Goal: Task Accomplishment & Management: Manage account settings

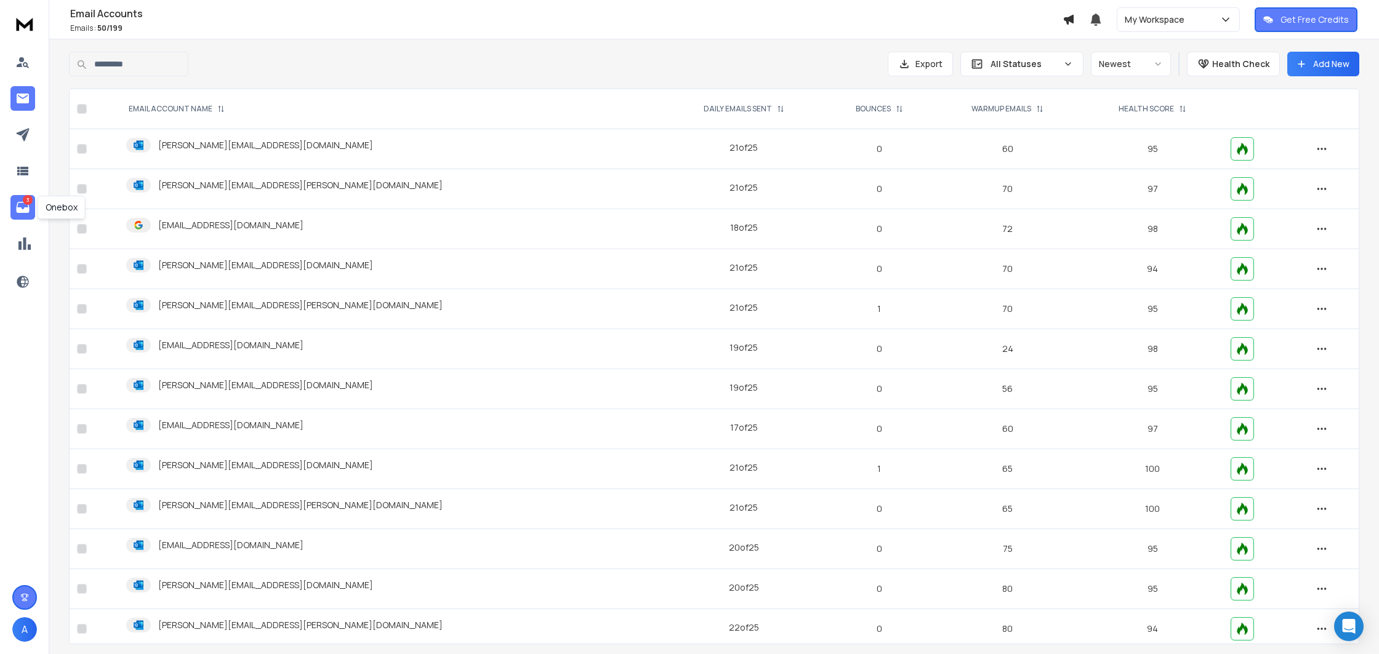
click at [29, 210] on icon at bounding box center [22, 207] width 15 height 15
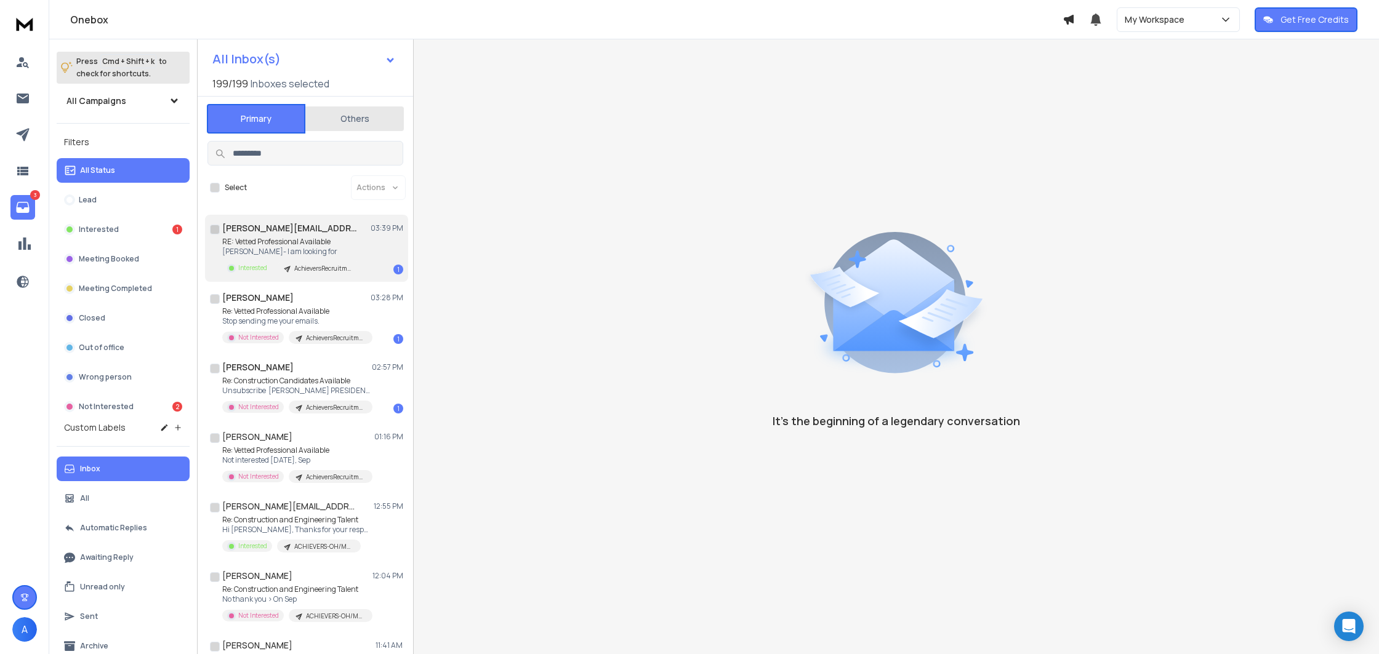
click at [367, 278] on div "dawn@rhiconstruct.com 03:39 PM RE: Vetted Professional Available Brant- I am lo…" at bounding box center [306, 248] width 203 height 67
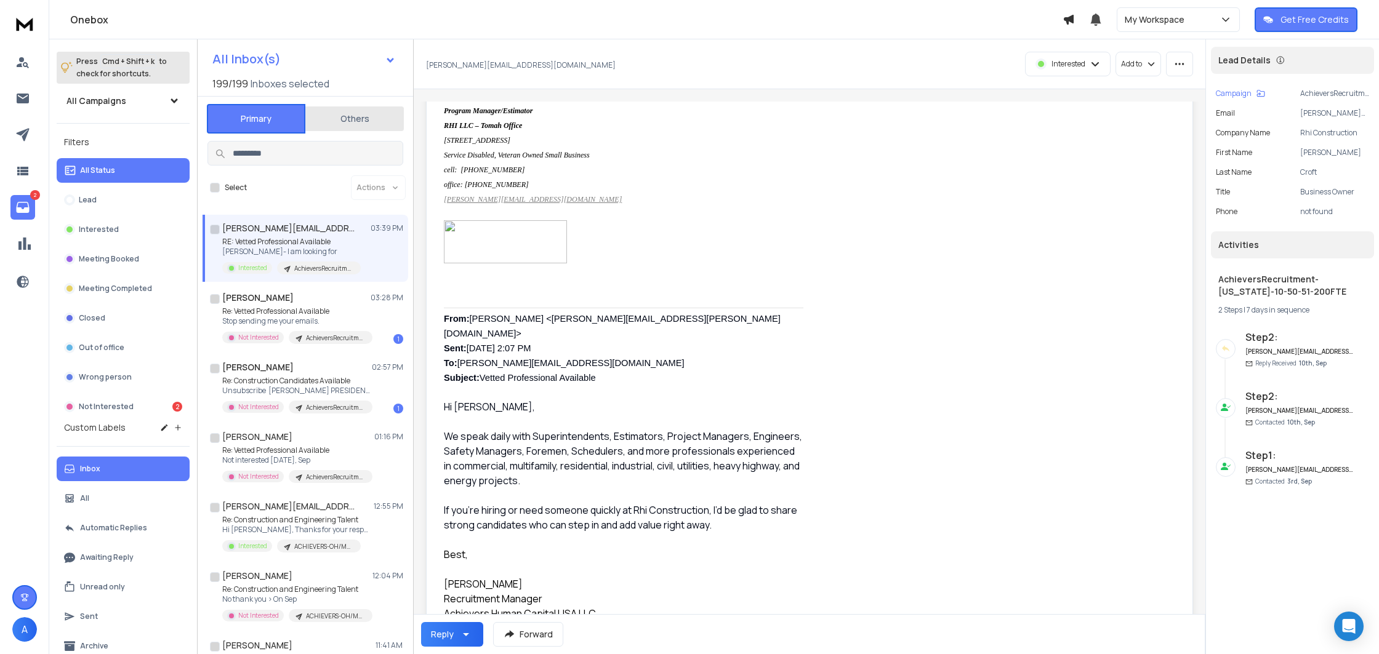
scroll to position [267, 0]
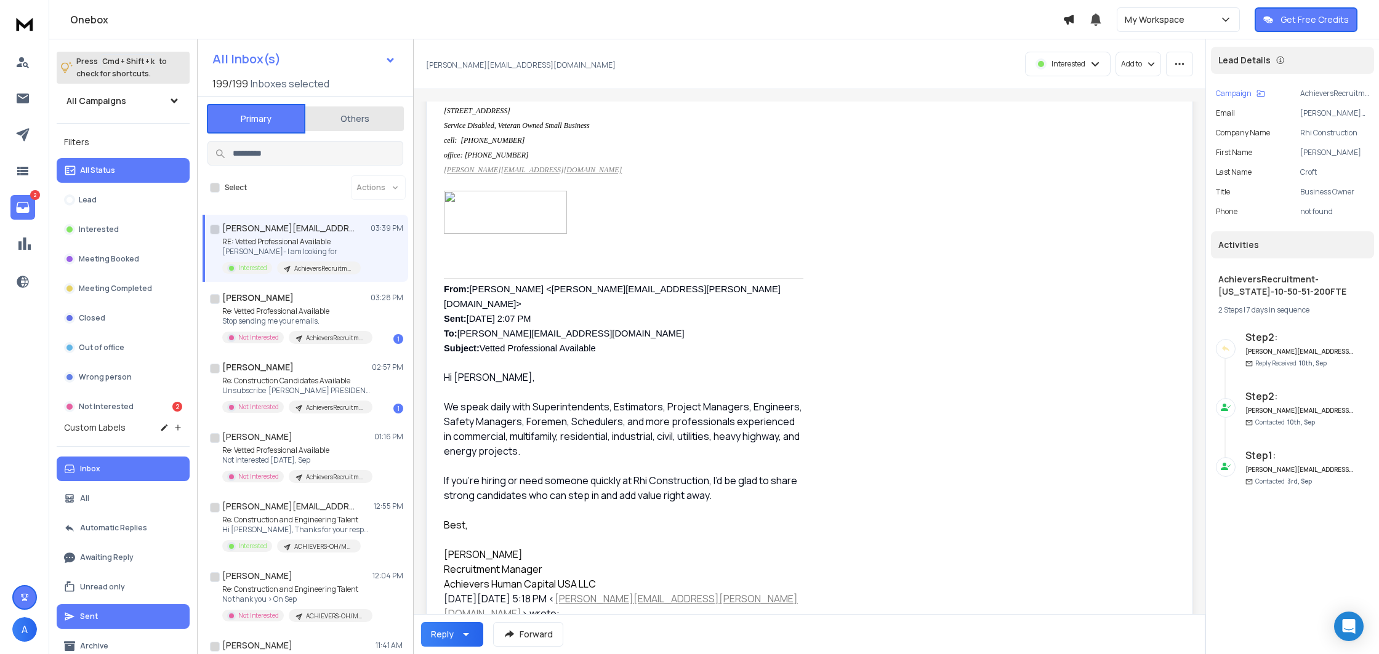
click at [108, 613] on button "Sent" at bounding box center [123, 617] width 133 height 25
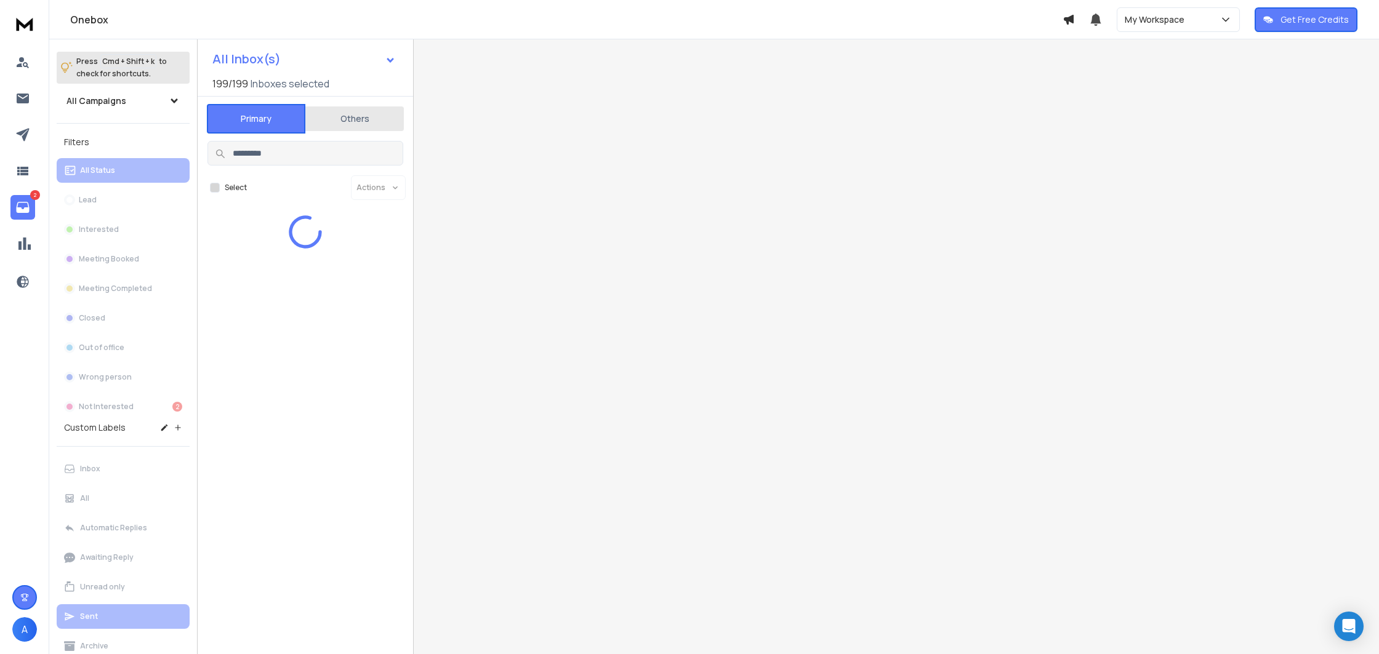
scroll to position [0, 0]
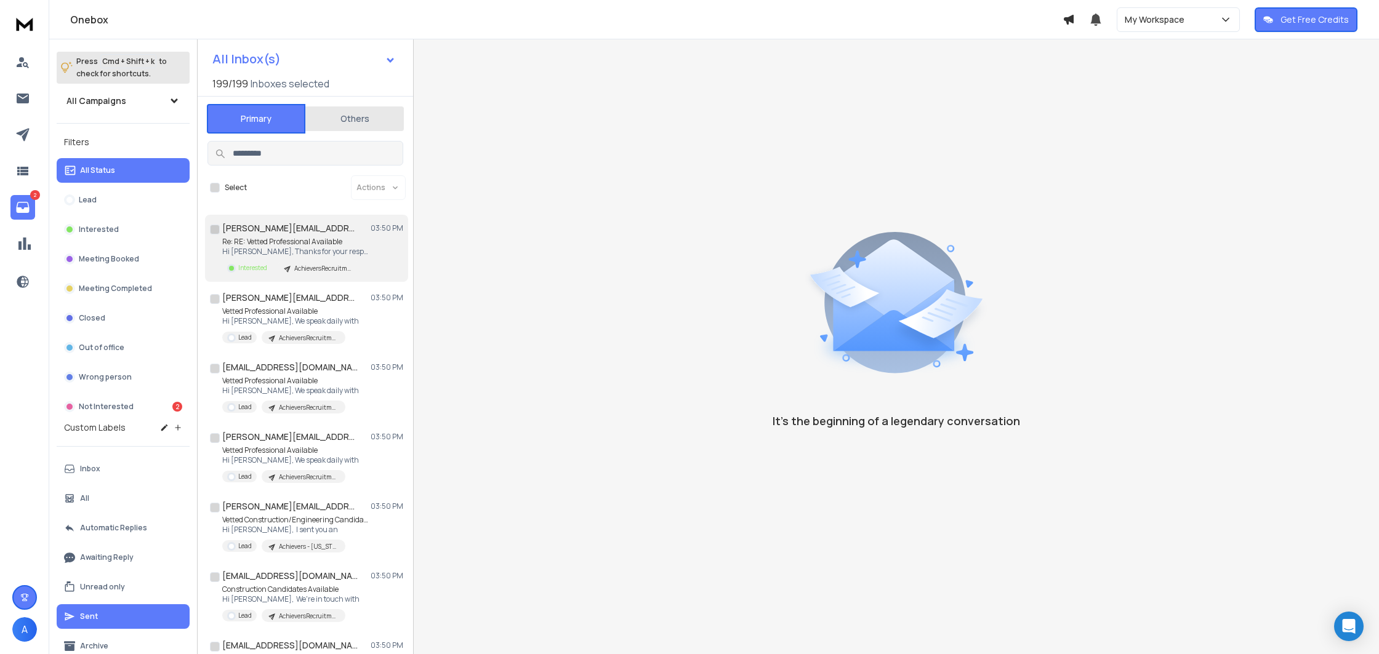
click at [331, 243] on p "Re: RE: Vetted Professional Available" at bounding box center [296, 242] width 148 height 10
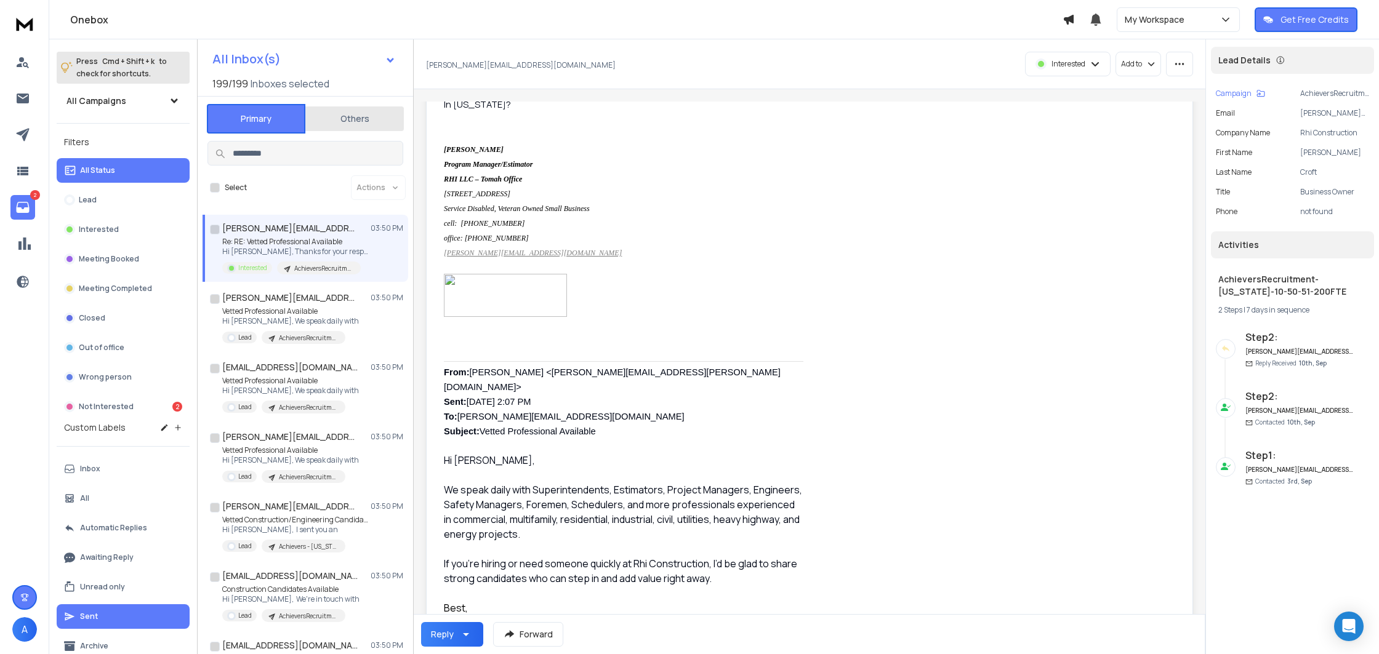
scroll to position [246, 0]
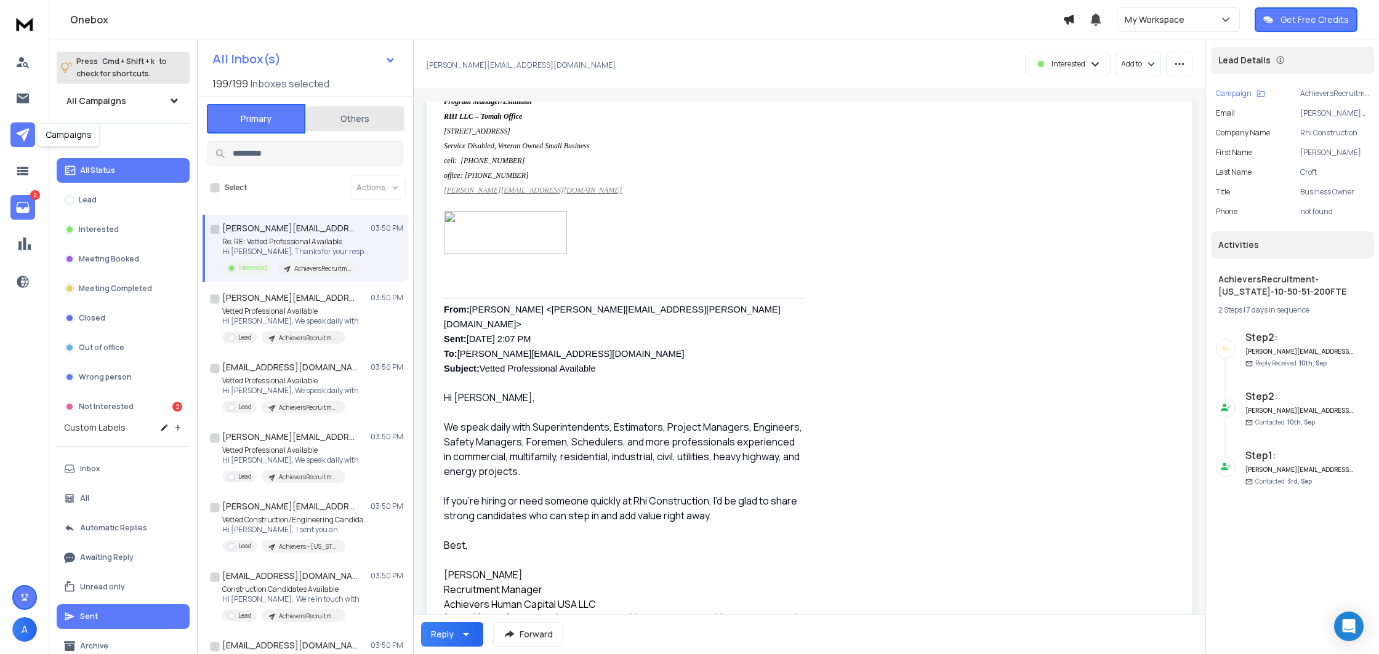
click at [26, 130] on icon at bounding box center [22, 134] width 15 height 15
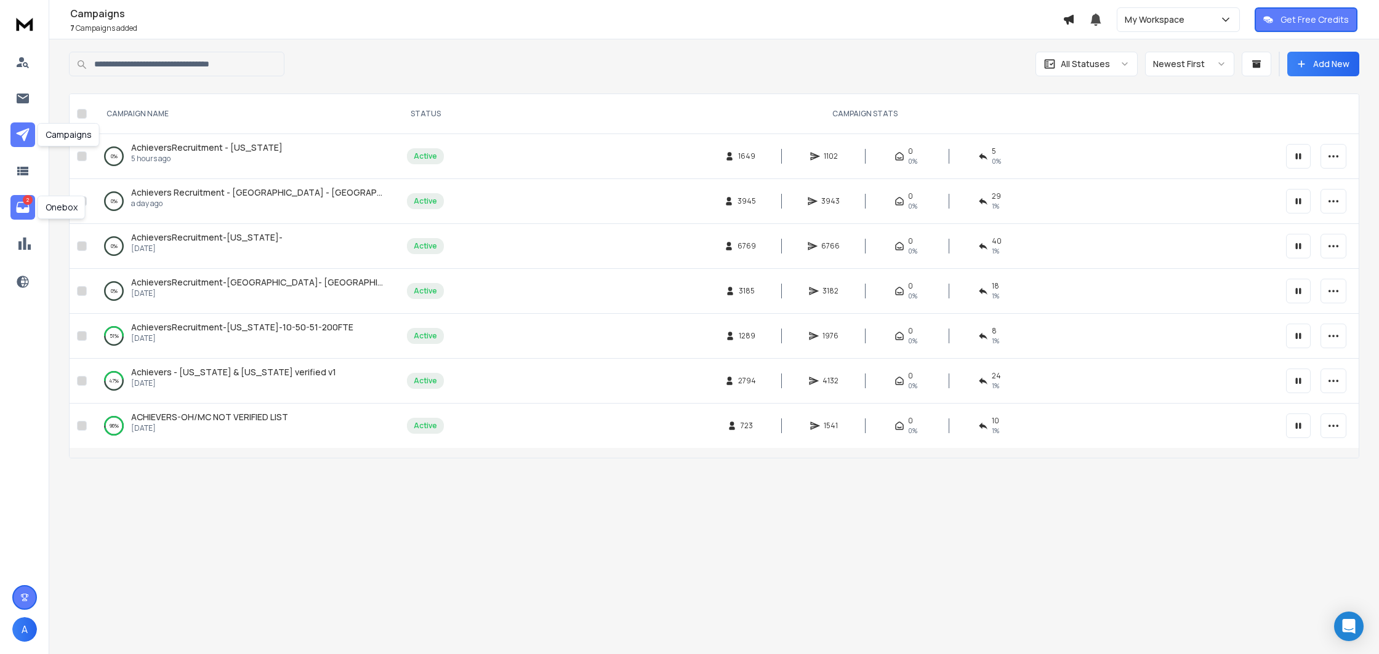
click at [28, 205] on p "2" at bounding box center [28, 200] width 10 height 10
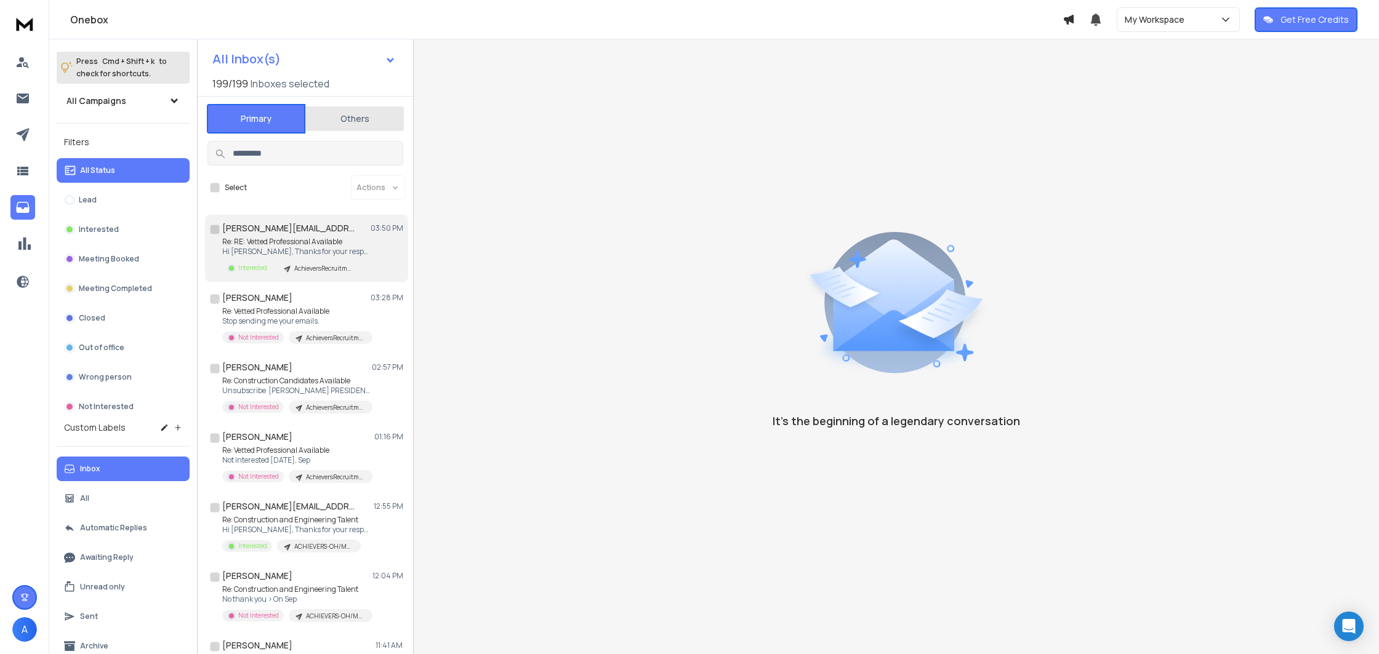
click at [304, 247] on p "Hi Dawn, Thanks for your response. We" at bounding box center [296, 252] width 148 height 10
click at [292, 234] on h1 "[PERSON_NAME][EMAIL_ADDRESS][DOMAIN_NAME]" at bounding box center [289, 228] width 135 height 12
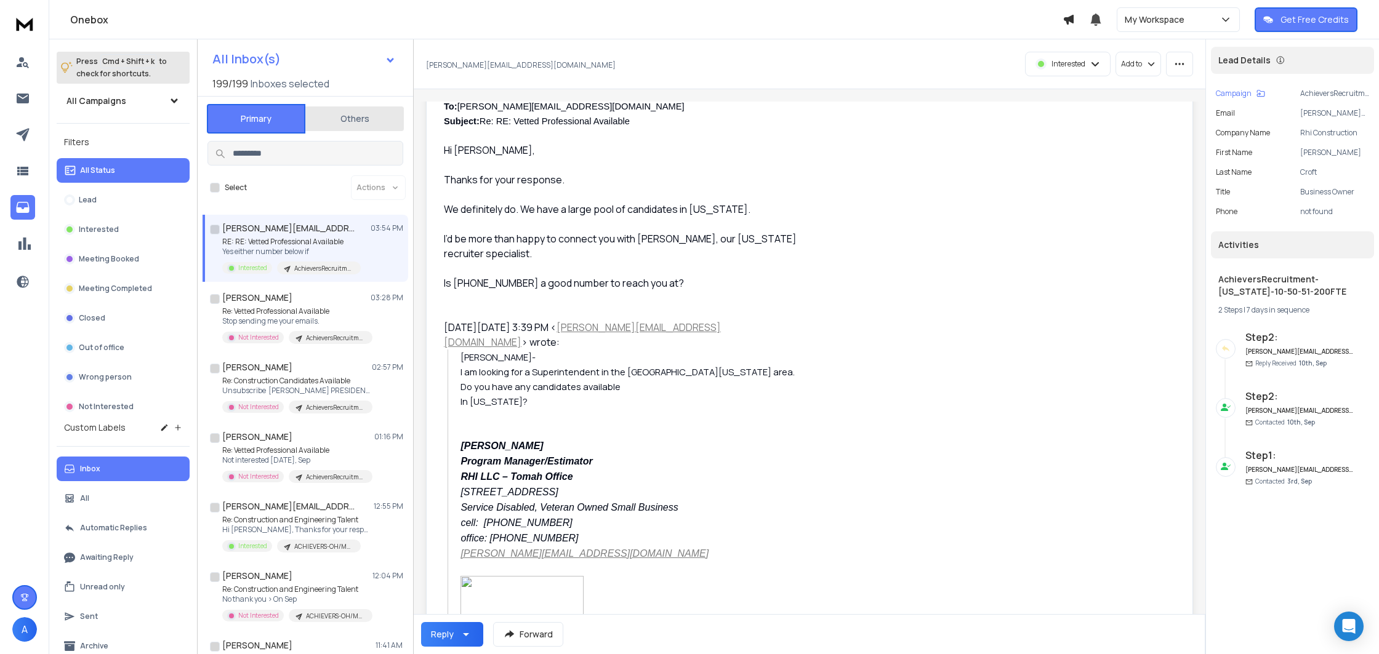
scroll to position [215, 0]
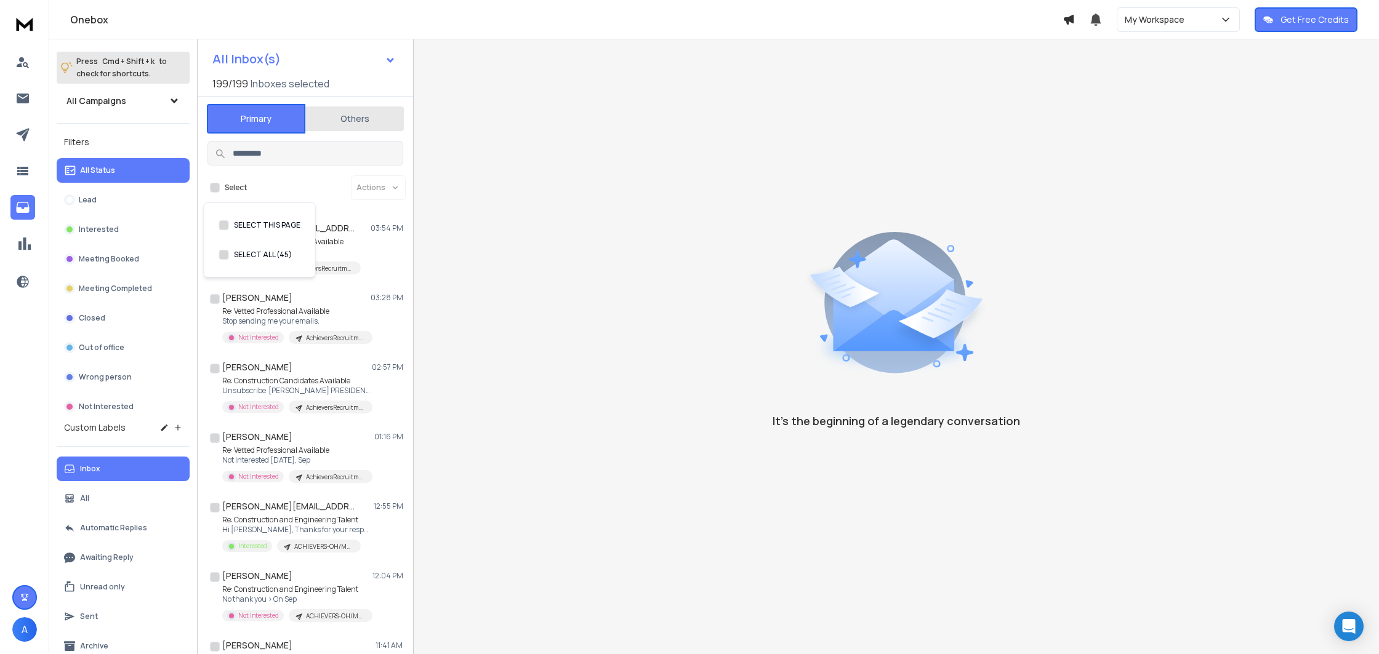
click at [306, 239] on div "SELECT THIS PAGE SELECT ALL (45)" at bounding box center [260, 240] width 112 height 75
click at [342, 243] on p "RE: RE: Vetted Professional Available" at bounding box center [291, 242] width 139 height 10
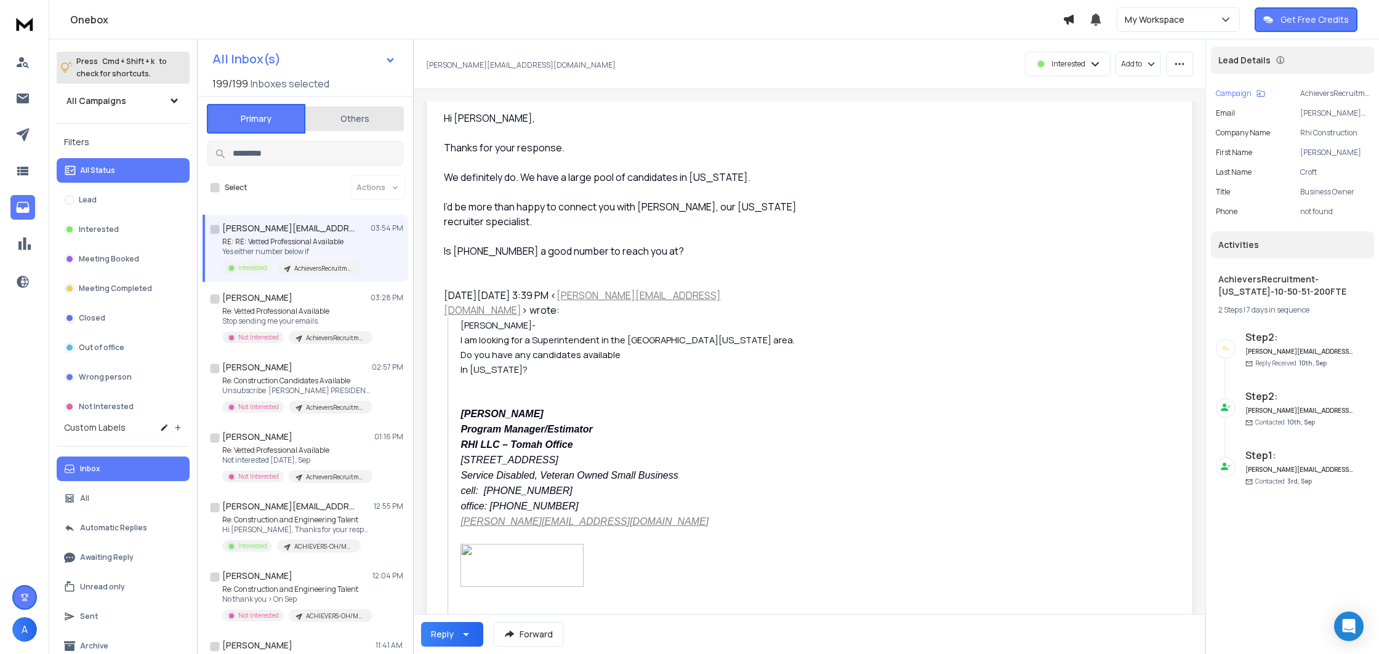
scroll to position [250, 0]
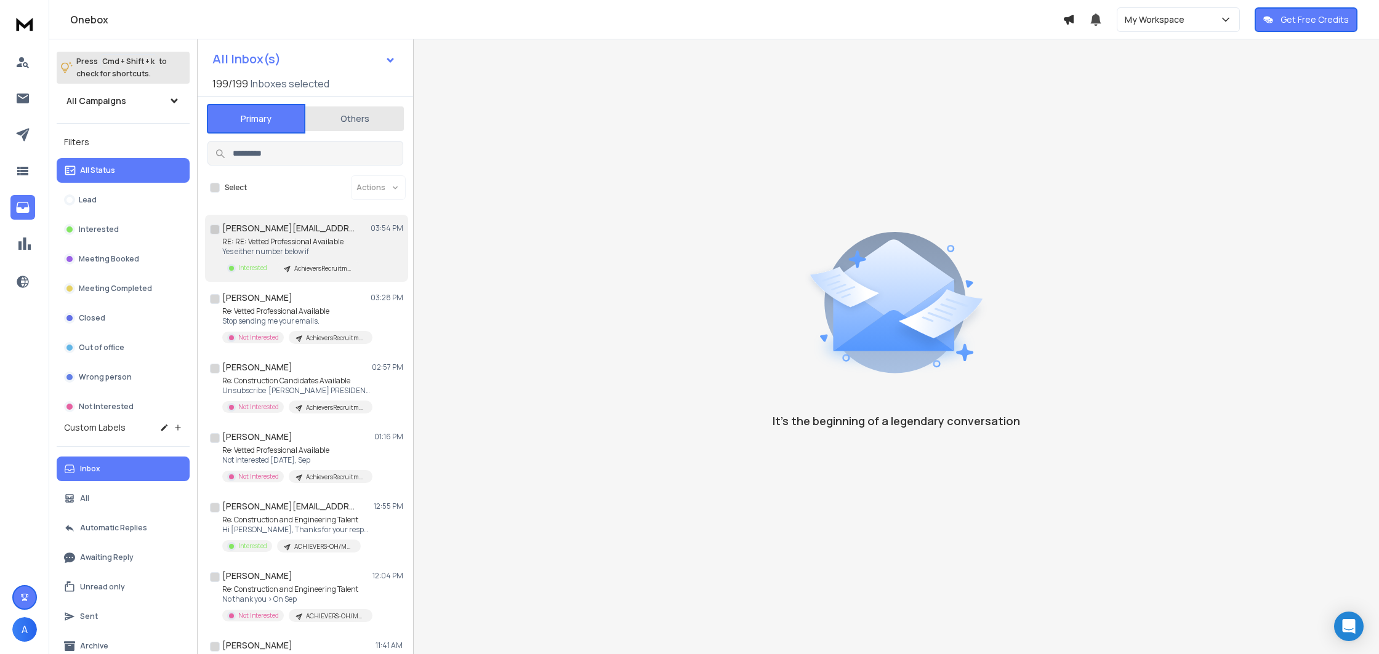
click at [336, 240] on p "RE: RE: Vetted Professional Available" at bounding box center [291, 242] width 139 height 10
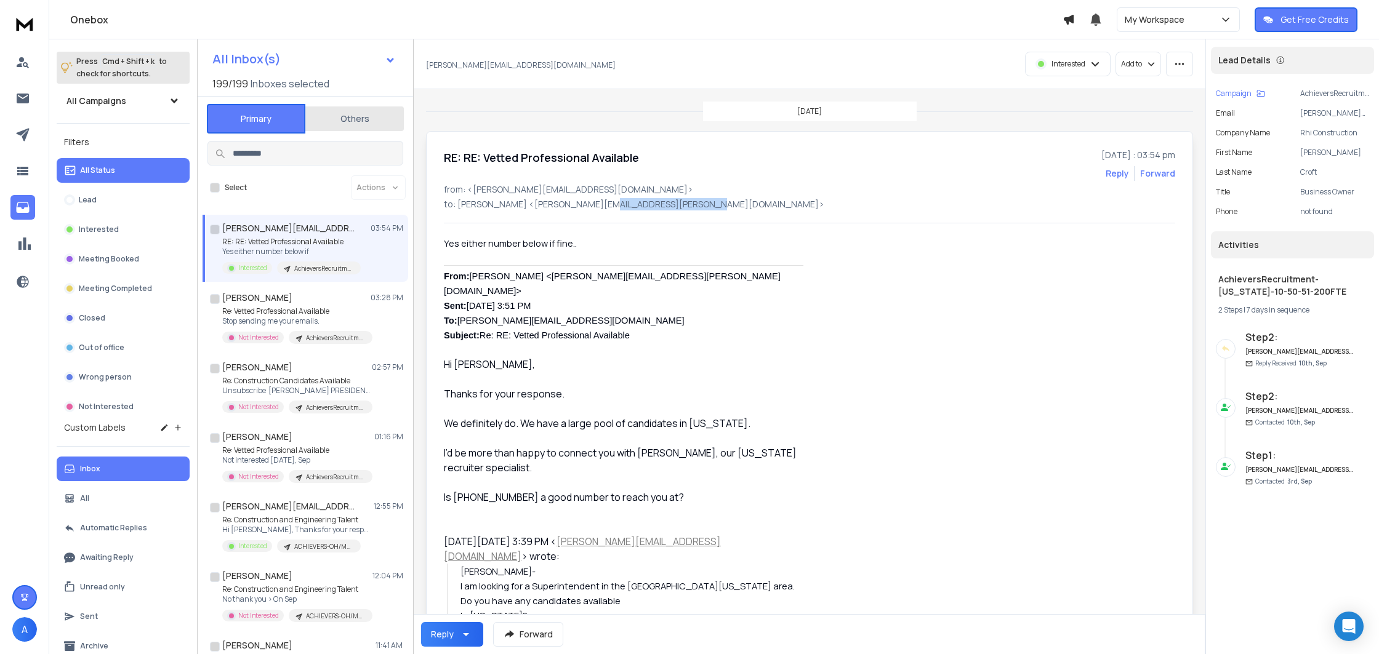
drag, startPoint x: 577, startPoint y: 202, endPoint x: 533, endPoint y: 193, distance: 45.3
click at [676, 201] on p "to: Brant Sullivan <brant.sullivan@achieversemployment.us>" at bounding box center [809, 204] width 731 height 12
drag, startPoint x: 500, startPoint y: 190, endPoint x: 567, endPoint y: 190, distance: 67.1
click at [568, 190] on p "from: <dawn@rhiconstruct.com>" at bounding box center [809, 189] width 731 height 12
copy p "rhiconstruct.com"
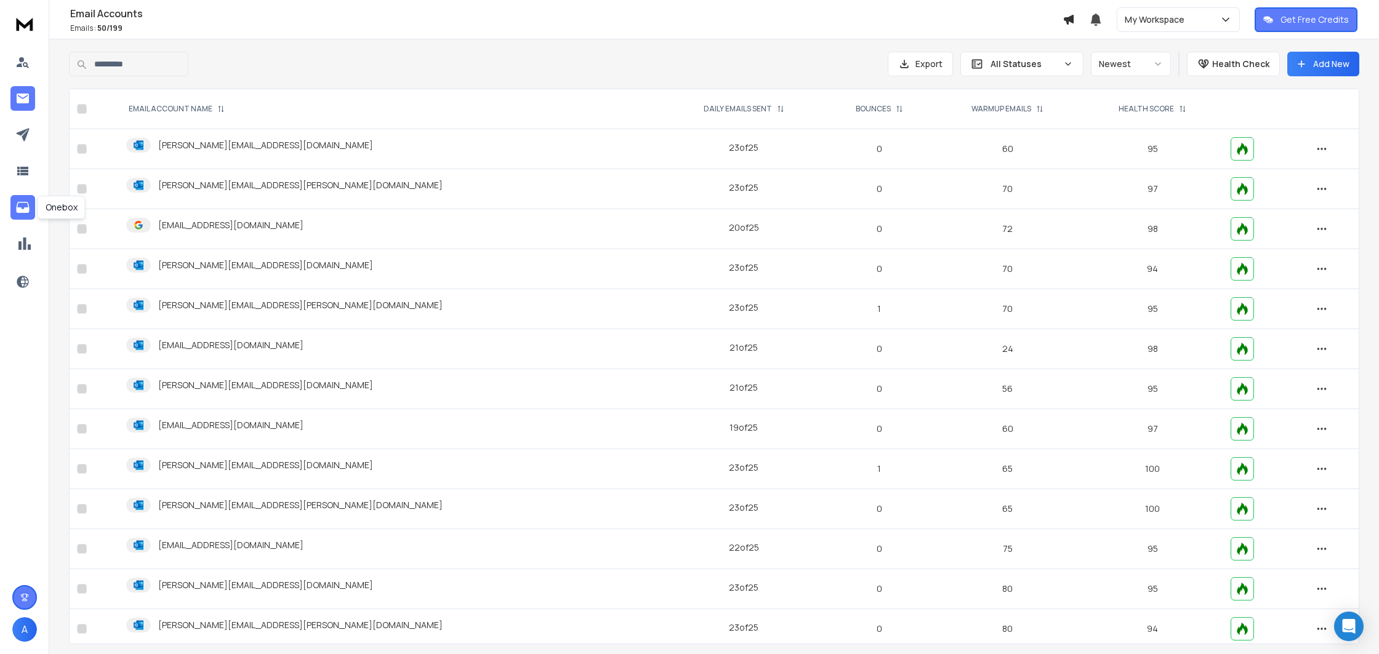
click at [21, 212] on icon at bounding box center [22, 207] width 13 height 11
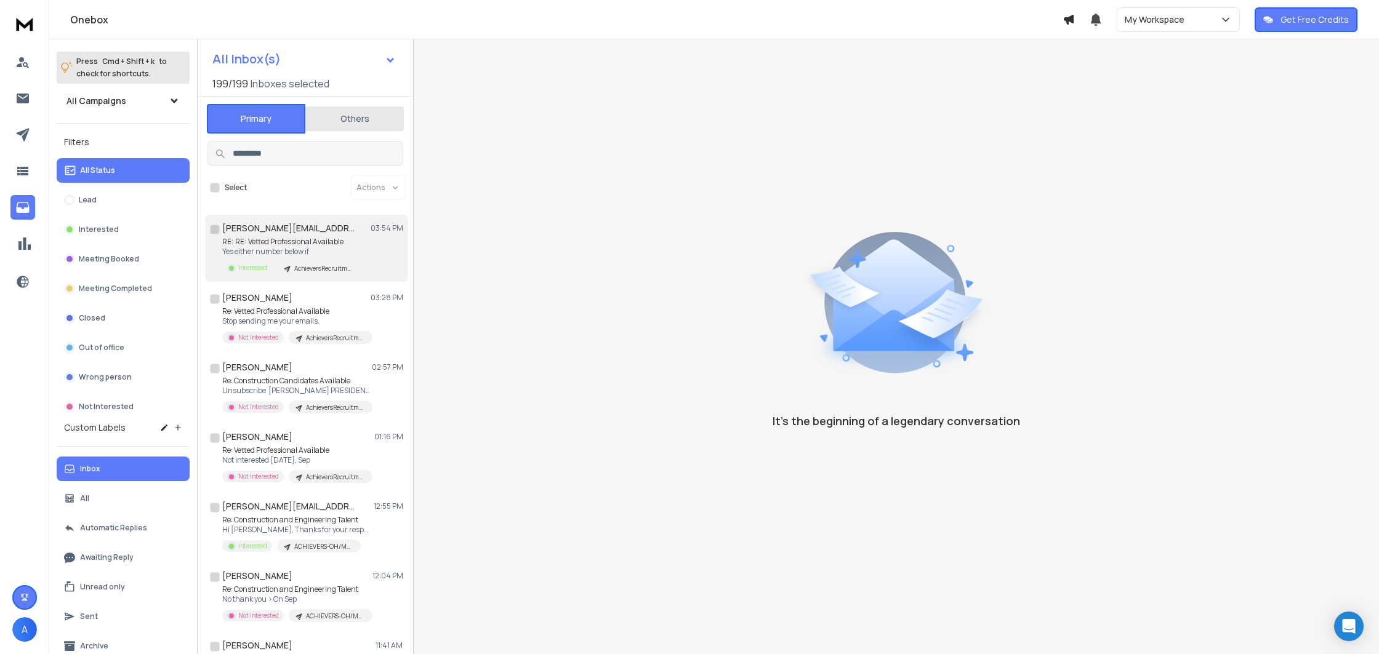
click at [307, 234] on h1 "[PERSON_NAME][EMAIL_ADDRESS][DOMAIN_NAME]" at bounding box center [289, 228] width 135 height 12
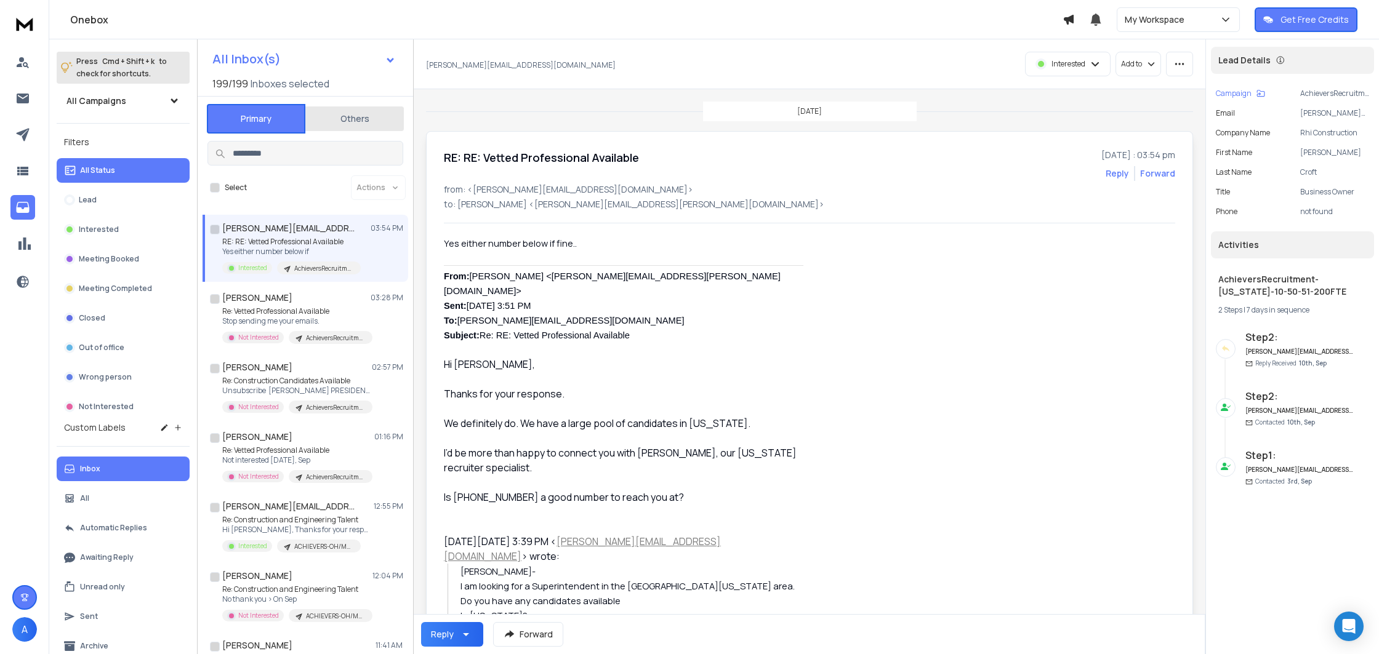
drag, startPoint x: 598, startPoint y: 193, endPoint x: 673, endPoint y: 195, distance: 74.5
click at [673, 195] on p "from: <dawn@rhiconstruct.com>" at bounding box center [809, 189] width 731 height 12
click at [706, 197] on div "RE: RE: Vetted Professional Available 10 September 2025 : 03:54 pm Reply Forwar…" at bounding box center [809, 180] width 731 height 62
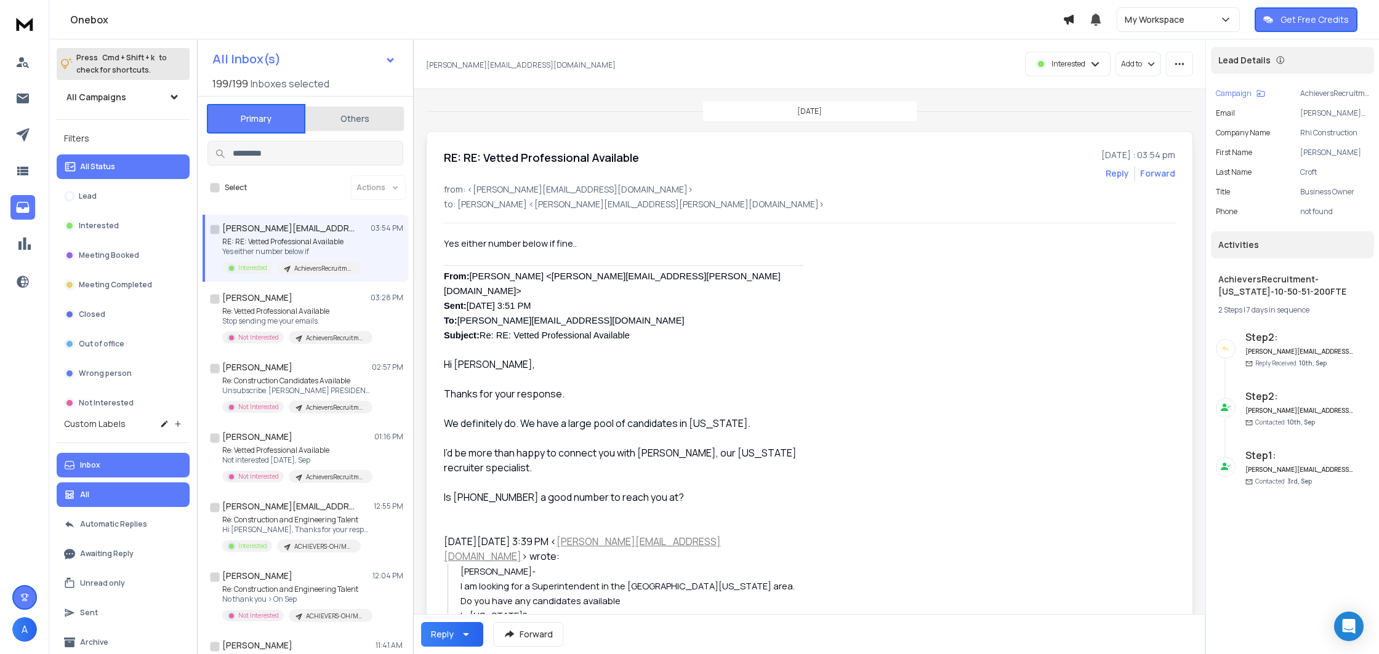
click at [86, 501] on div "All" at bounding box center [76, 495] width 25 height 15
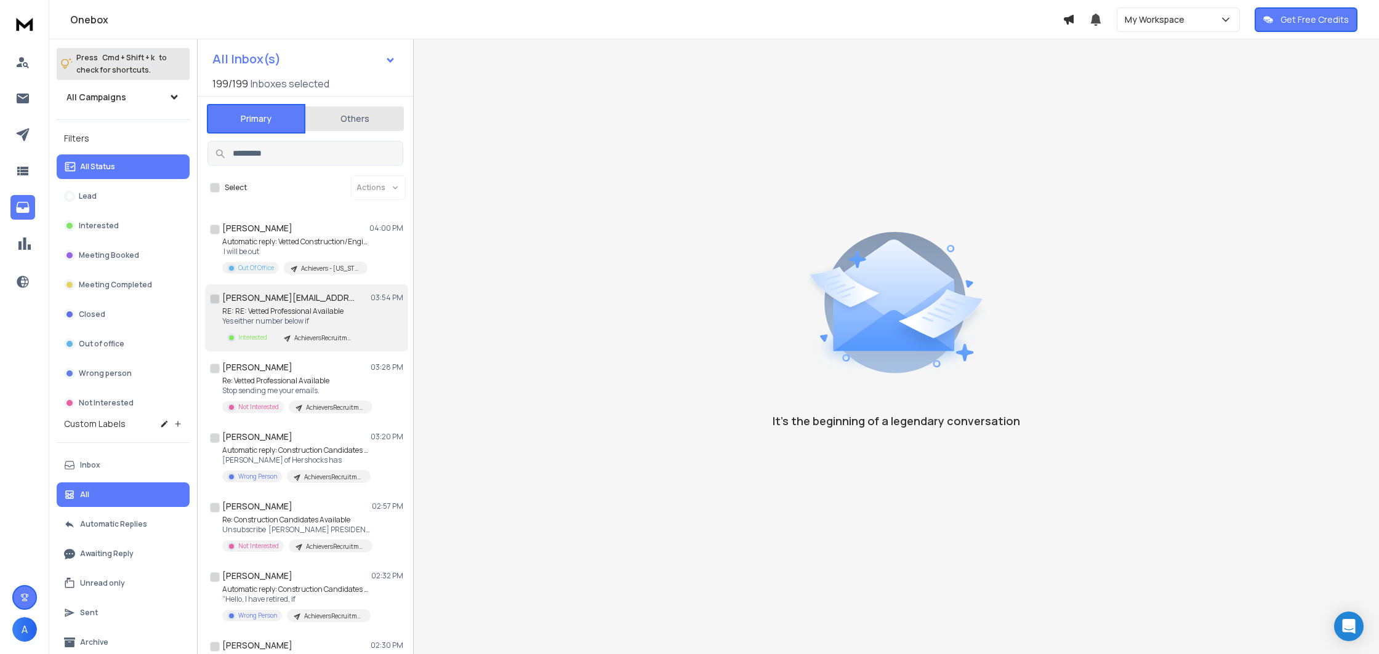
click at [260, 321] on p "Yes either number below if" at bounding box center [291, 321] width 139 height 10
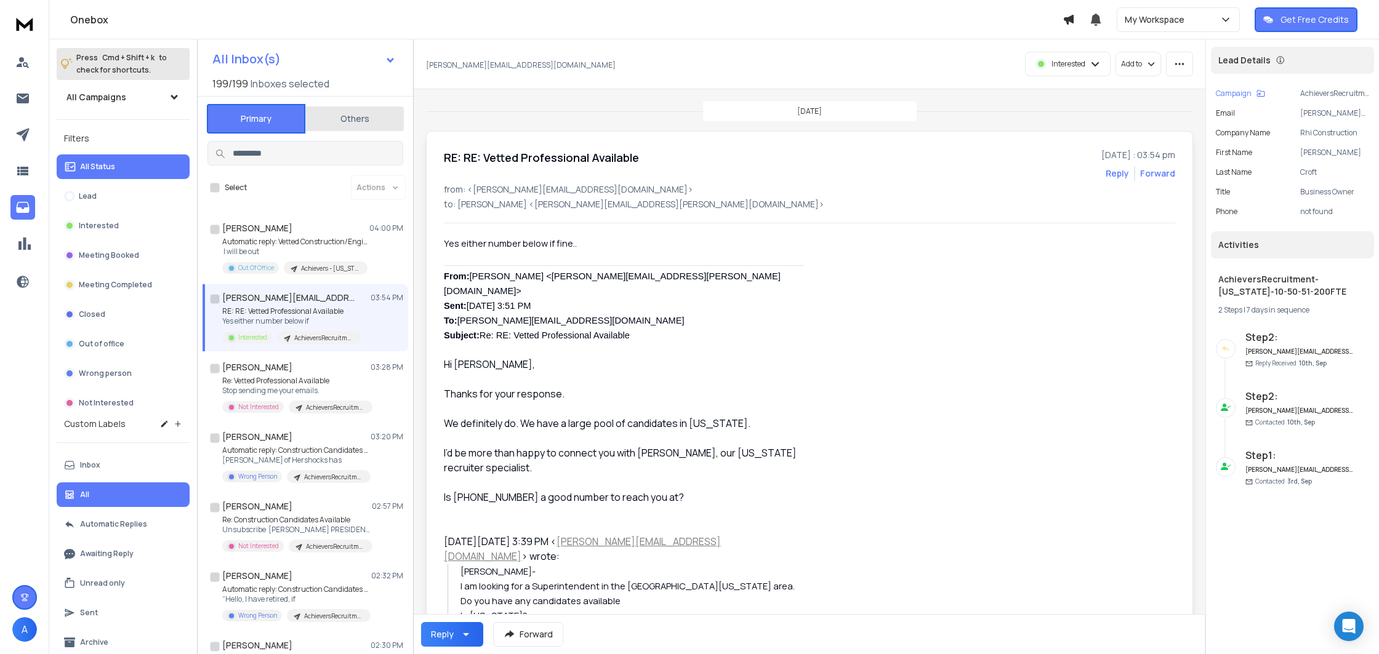
scroll to position [3, 0]
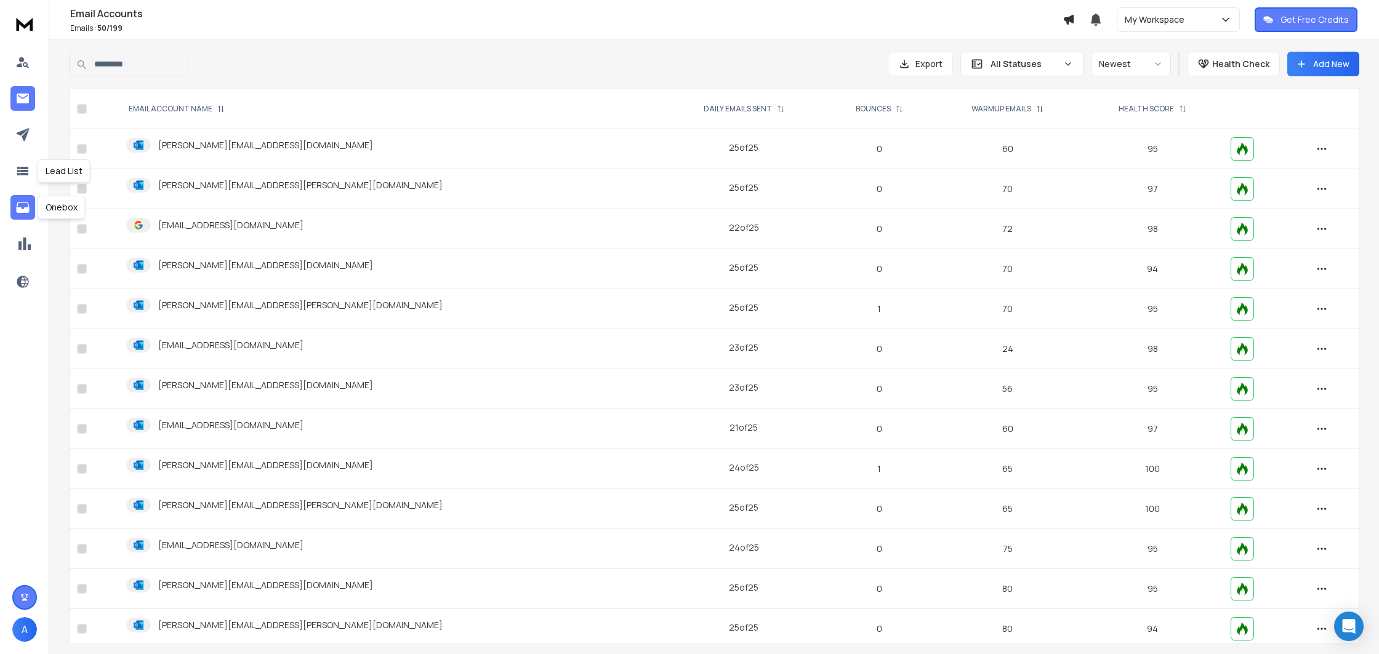
click at [21, 207] on icon at bounding box center [22, 207] width 13 height 11
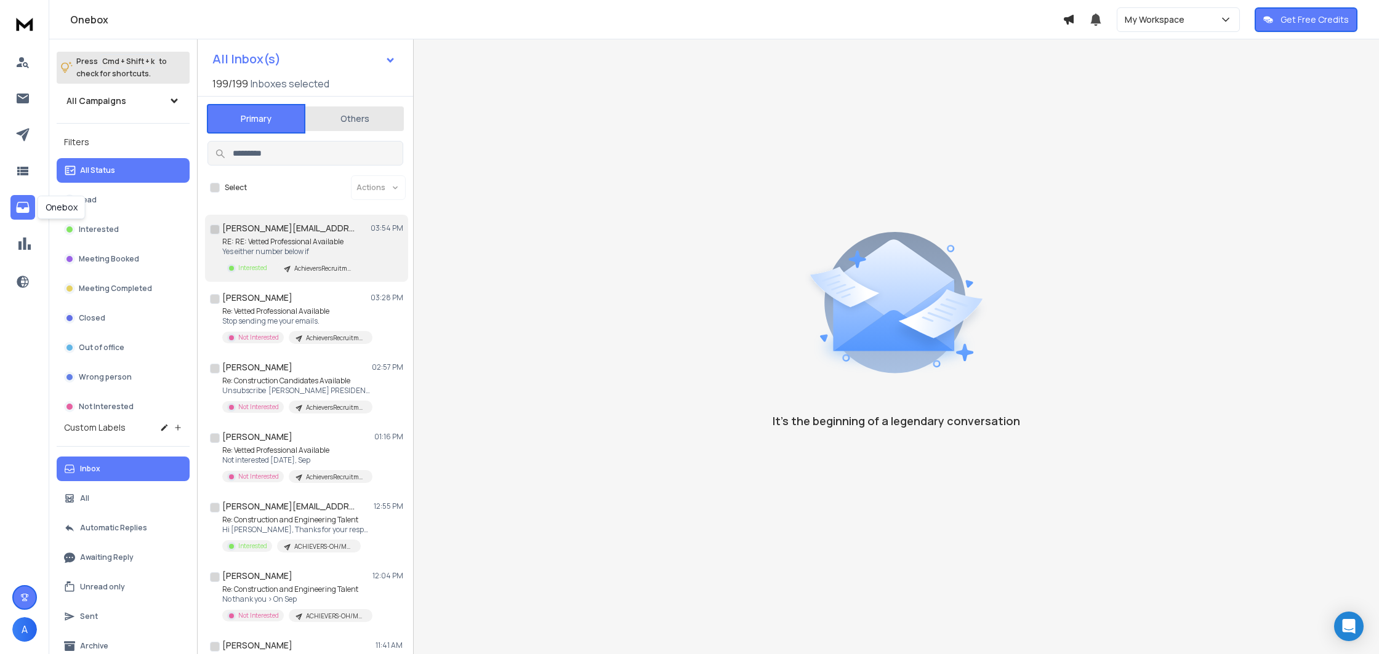
click at [329, 239] on p "RE: RE: Vetted Professional Available" at bounding box center [291, 242] width 139 height 10
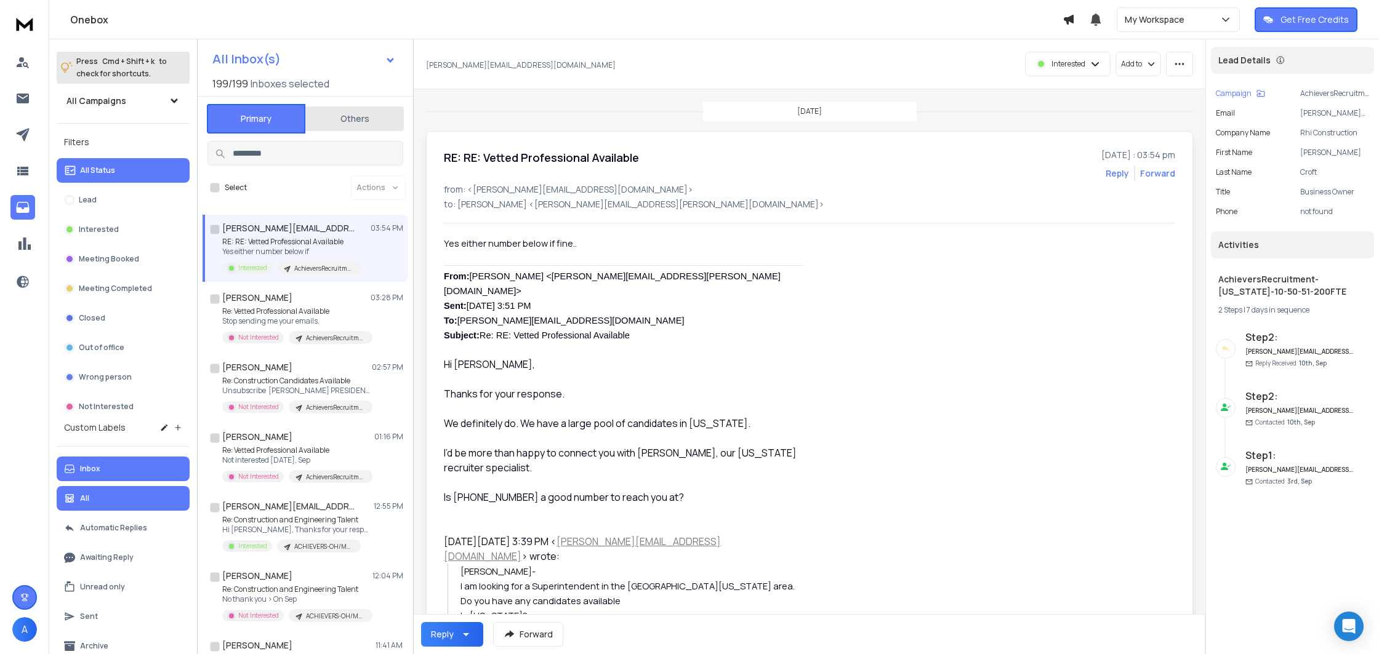
click at [97, 490] on button "All" at bounding box center [123, 498] width 133 height 25
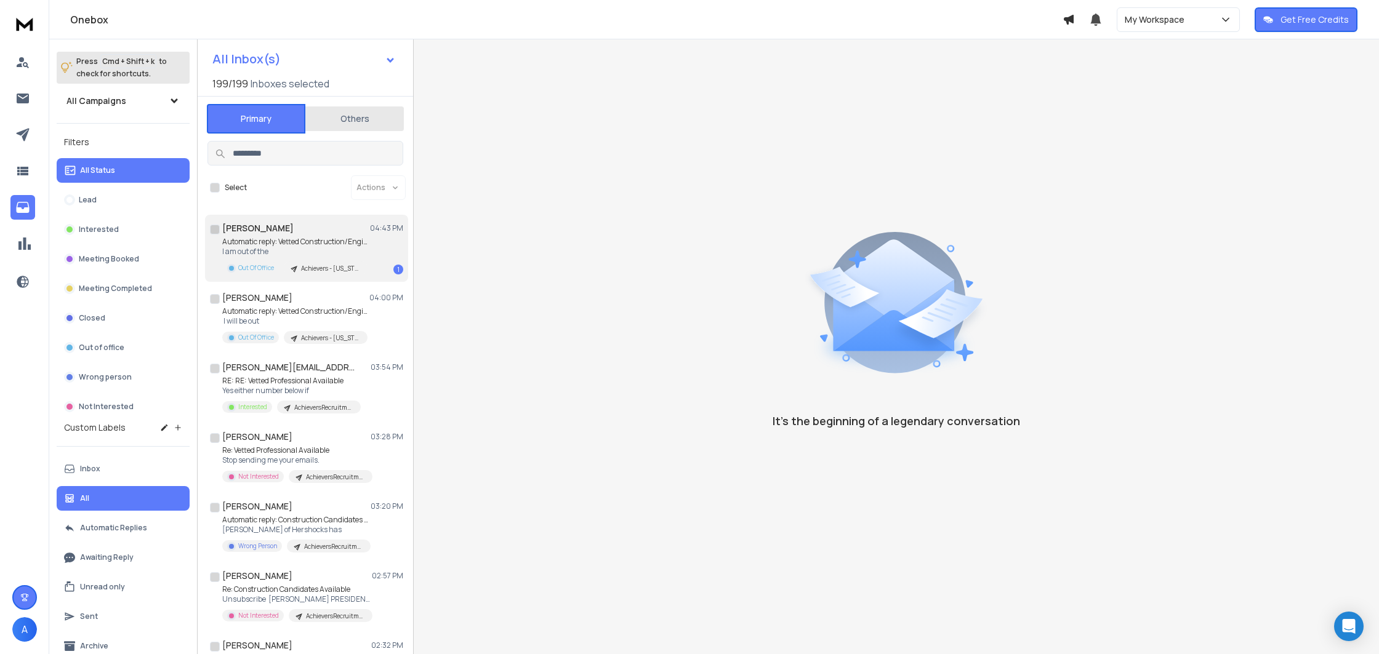
click at [313, 227] on div "Roberts 04:43 PM" at bounding box center [312, 228] width 181 height 12
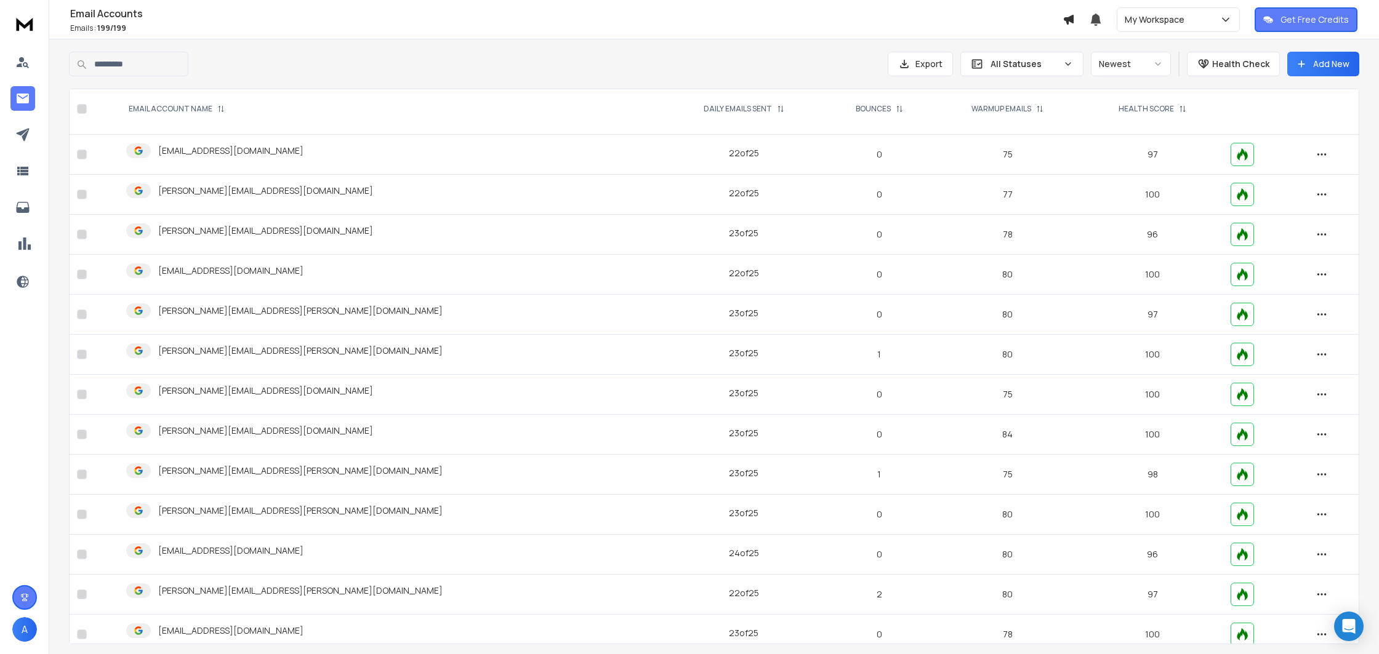
scroll to position [5537, 0]
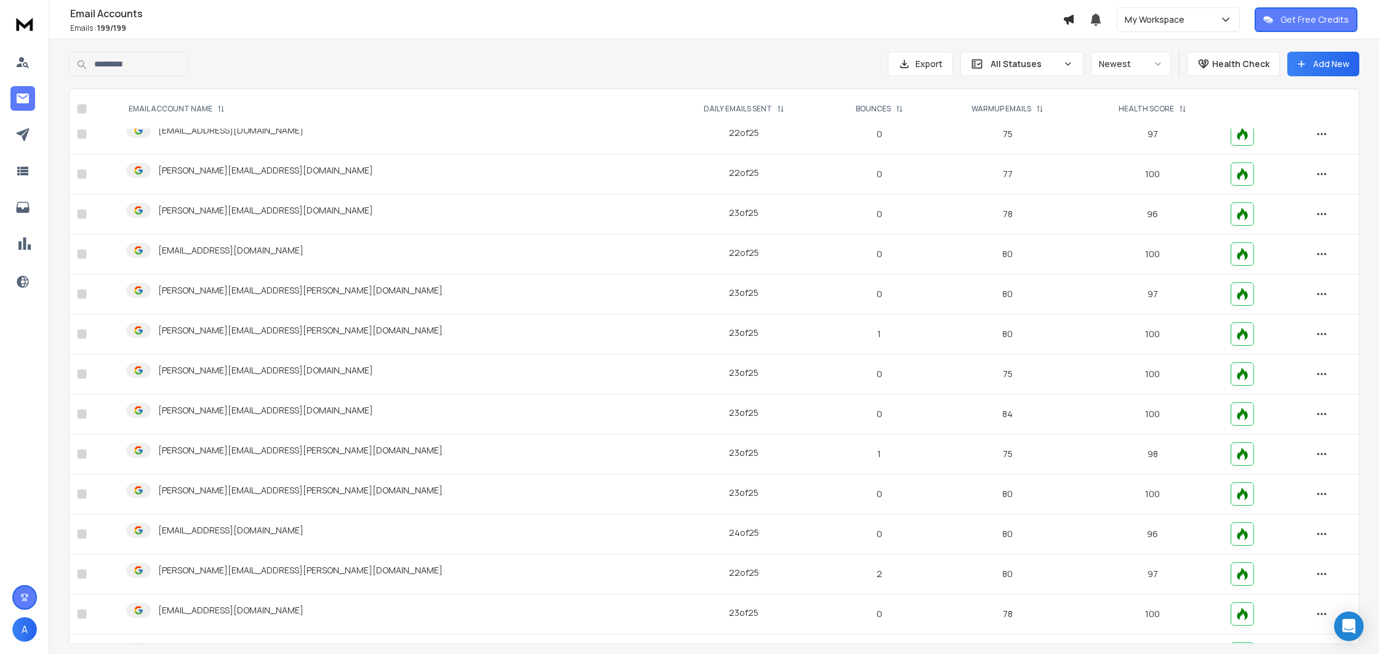
click at [1053, 62] on p "All Statuses" at bounding box center [1025, 64] width 68 height 12
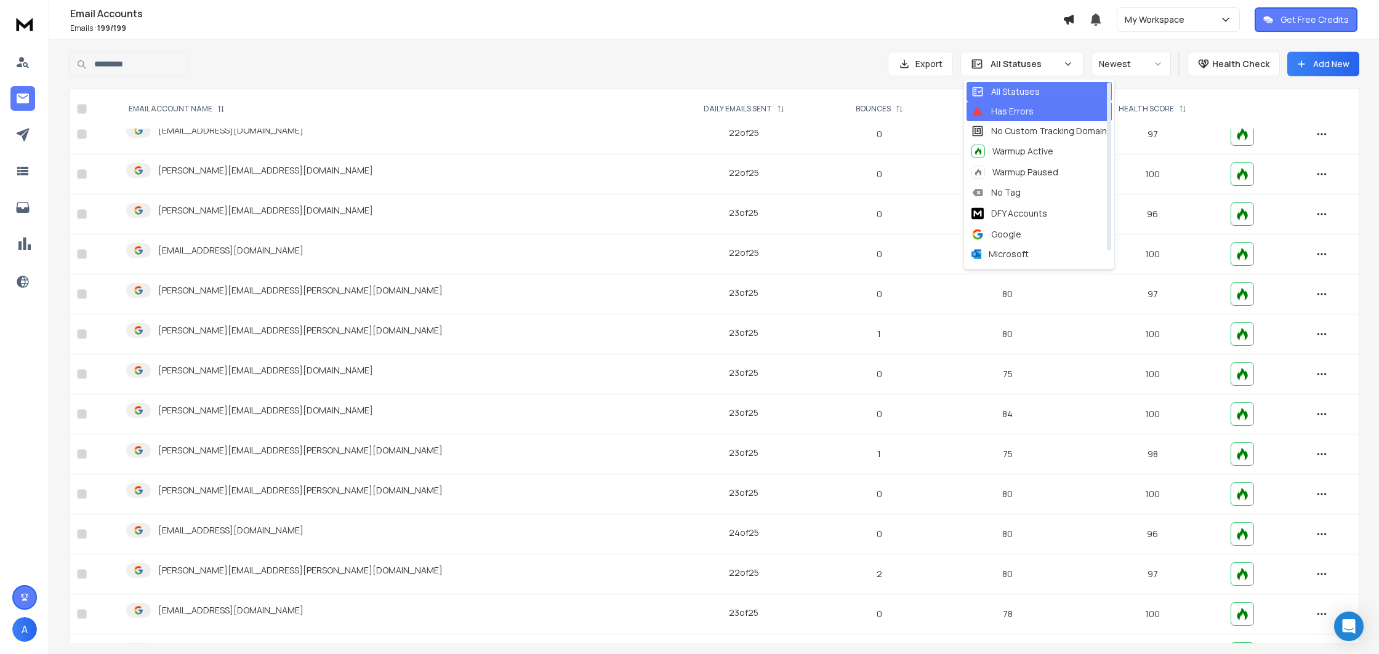
click at [1038, 105] on div "Has Errors" at bounding box center [1039, 112] width 145 height 20
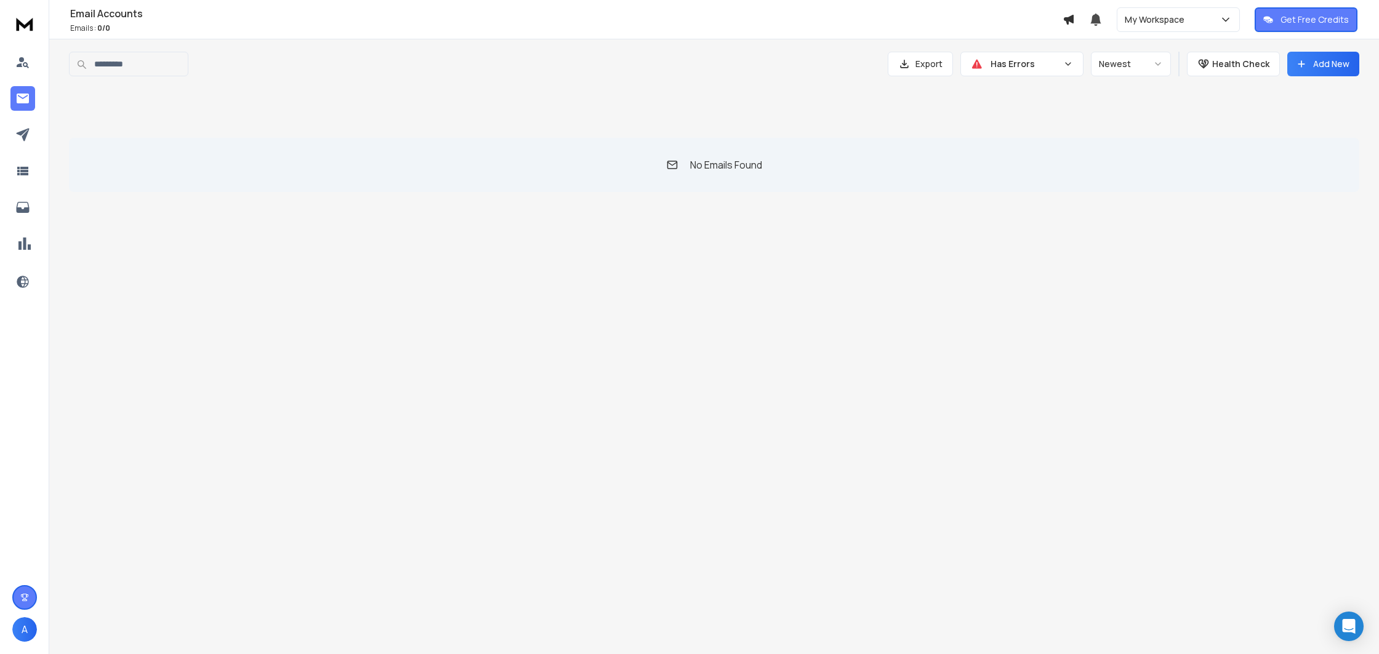
click at [1030, 66] on p "Has Errors" at bounding box center [1025, 64] width 68 height 12
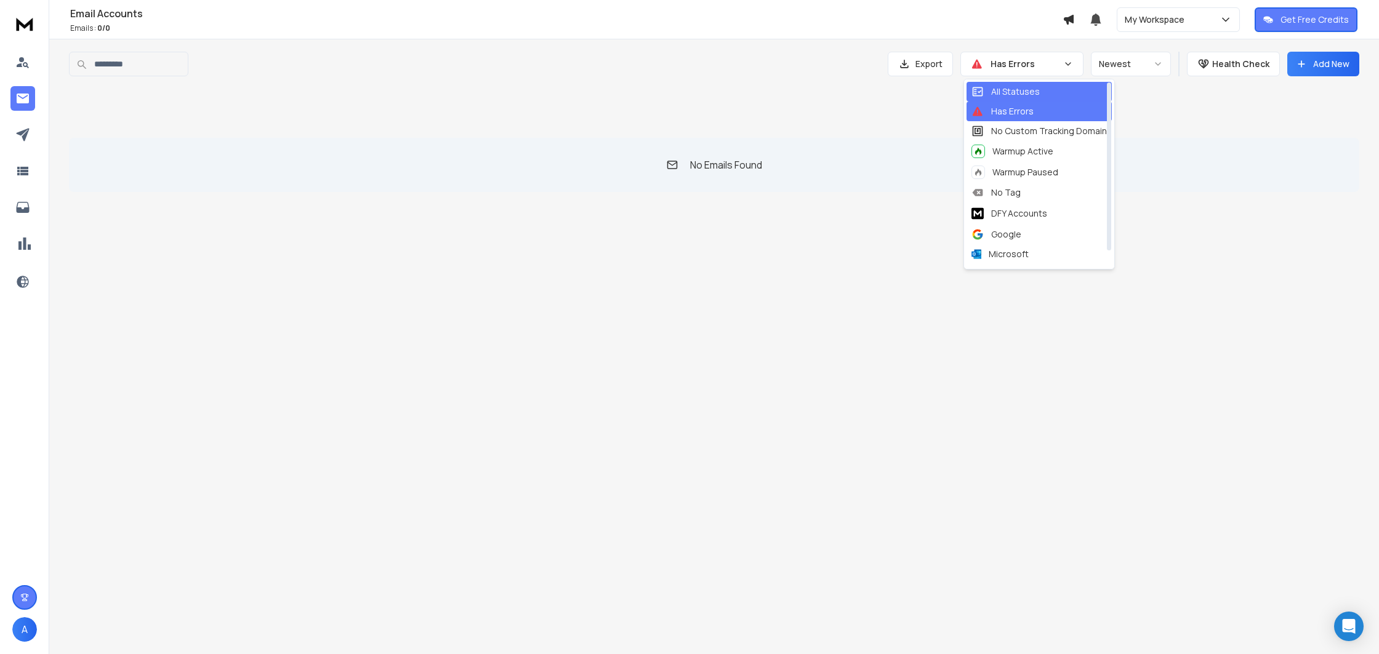
click at [1016, 91] on div "All Statuses" at bounding box center [1006, 92] width 68 height 12
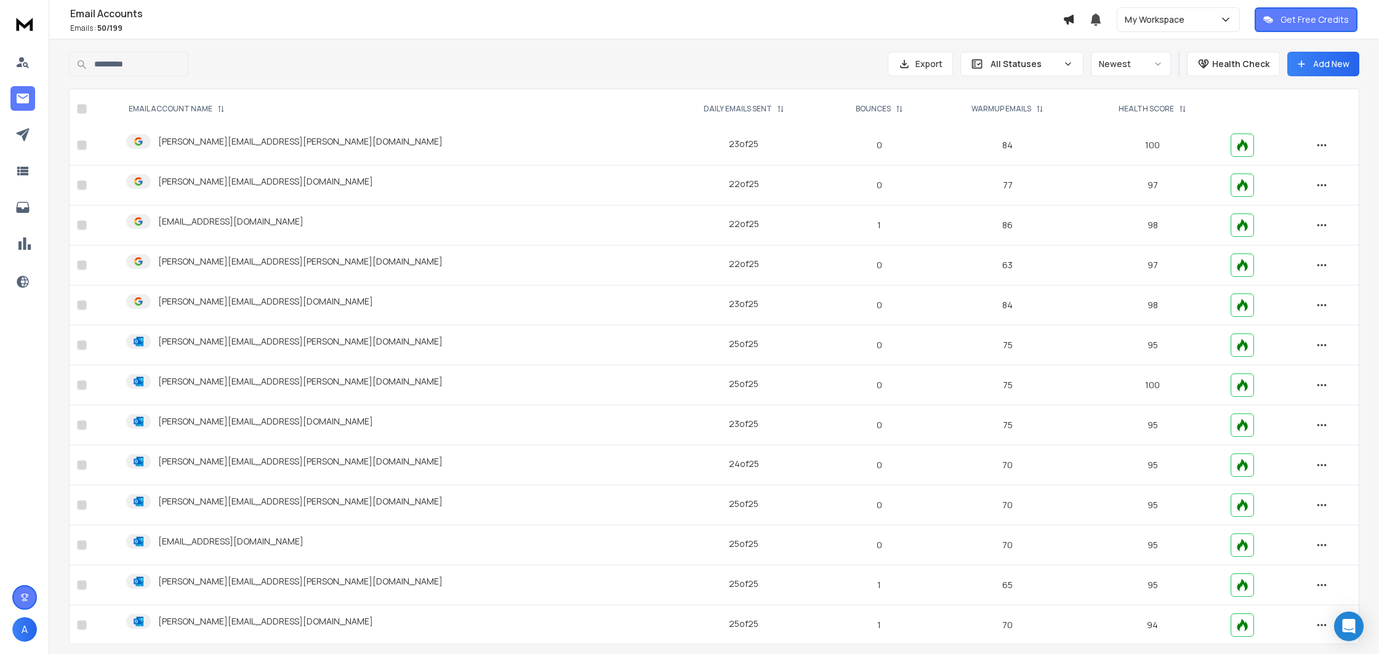
scroll to position [1515, 0]
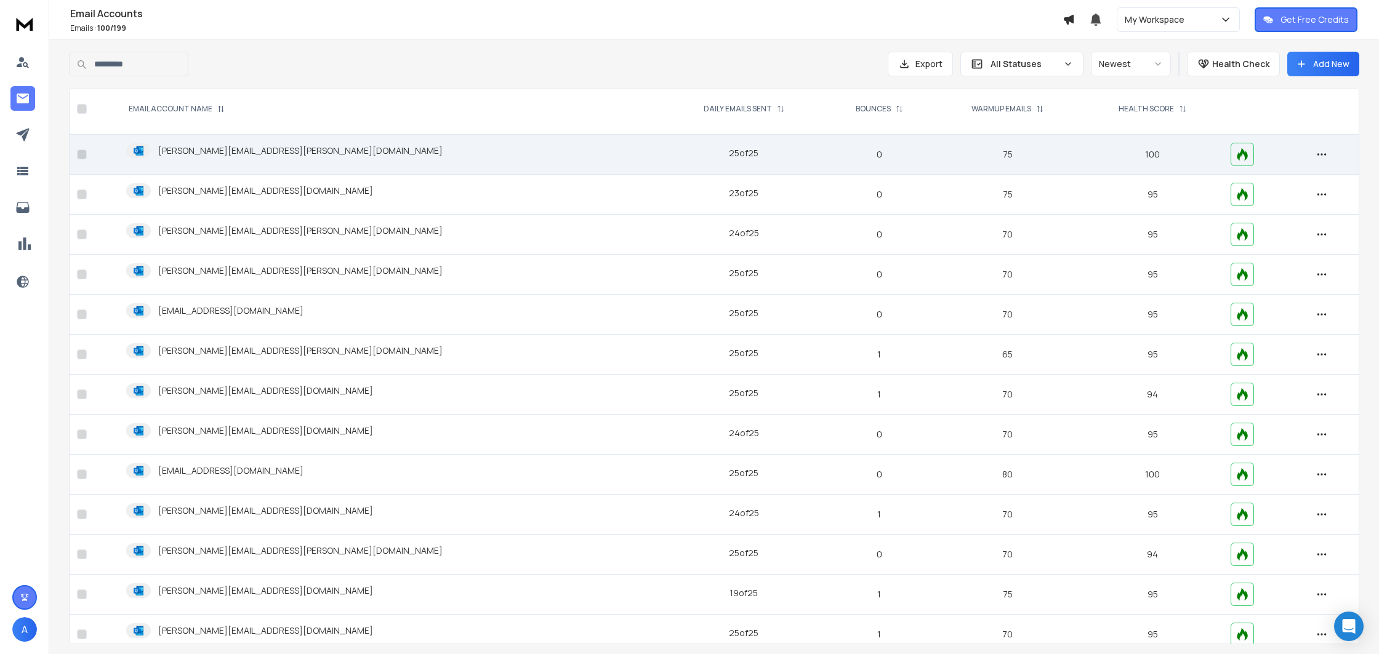
click at [954, 167] on td "75" at bounding box center [1007, 155] width 148 height 40
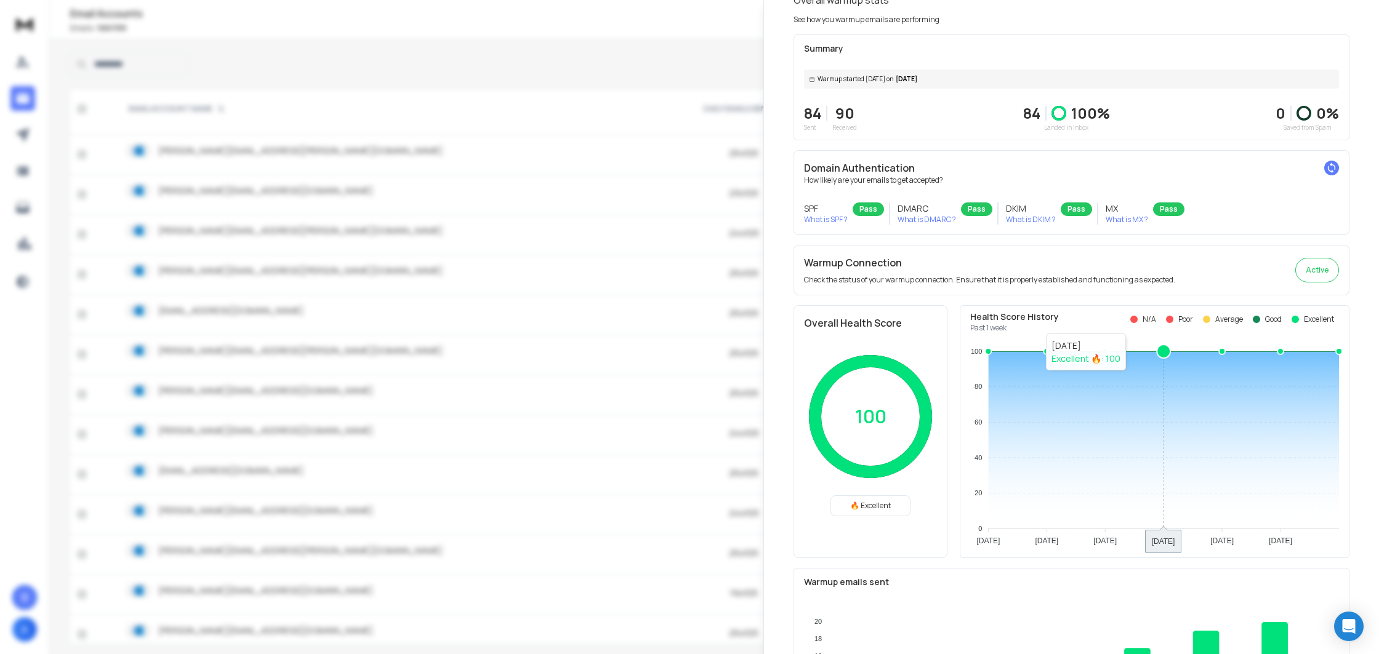
scroll to position [0, 0]
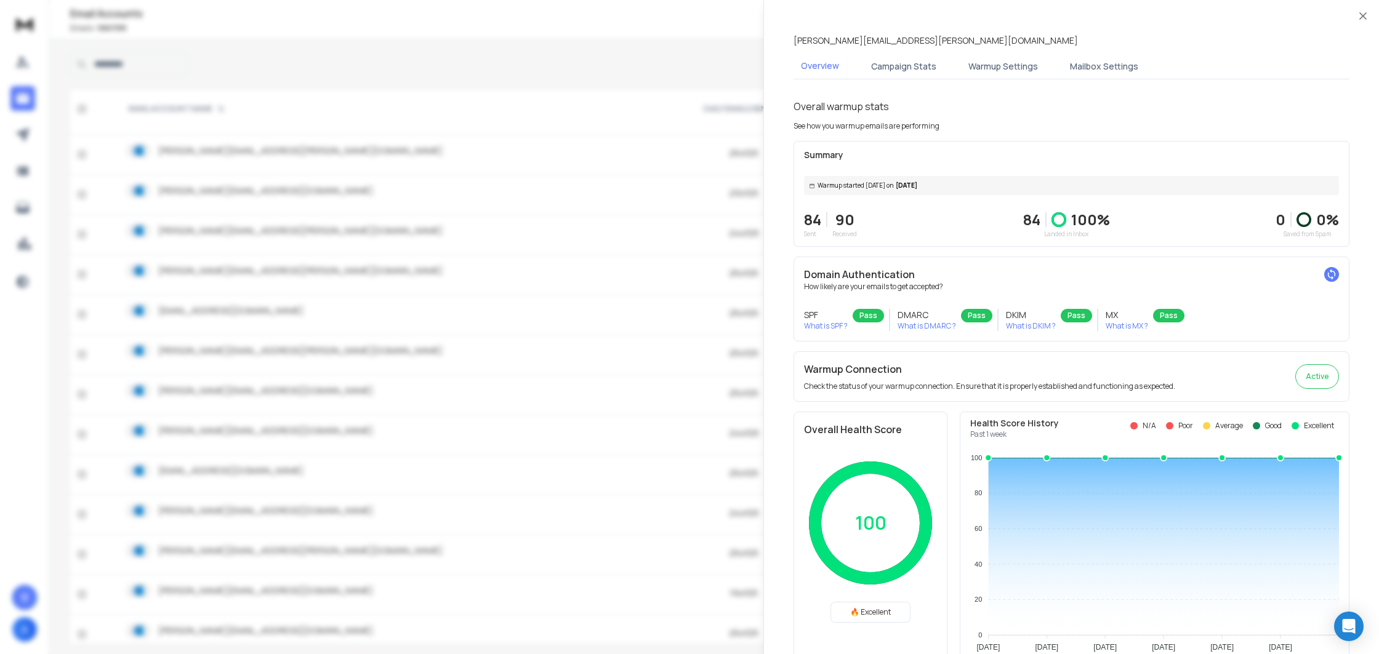
click at [1097, 82] on div "Overview Campaign Stats Warmup Settings Mailbox Settings Overall warmup stats S…" at bounding box center [1072, 498] width 556 height 888
click at [1087, 73] on button "Mailbox Settings" at bounding box center [1104, 66] width 83 height 27
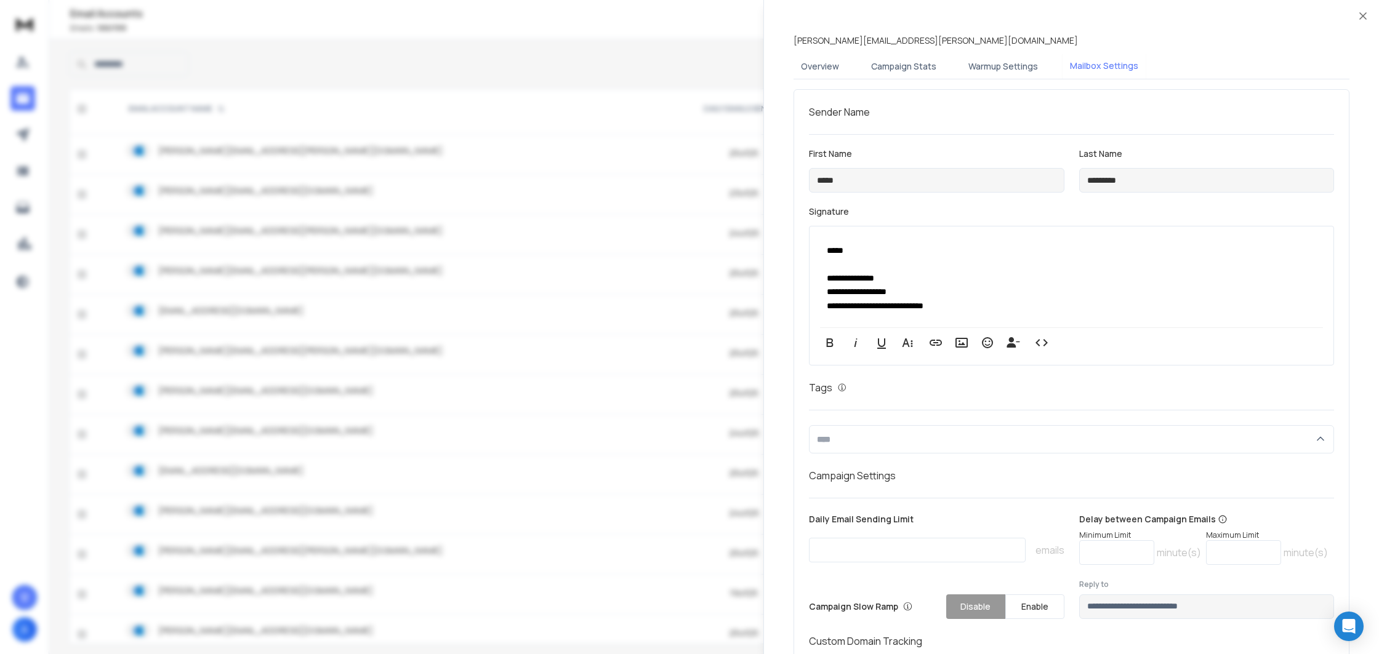
click at [1018, 70] on button "Warmup Settings" at bounding box center [1003, 66] width 84 height 27
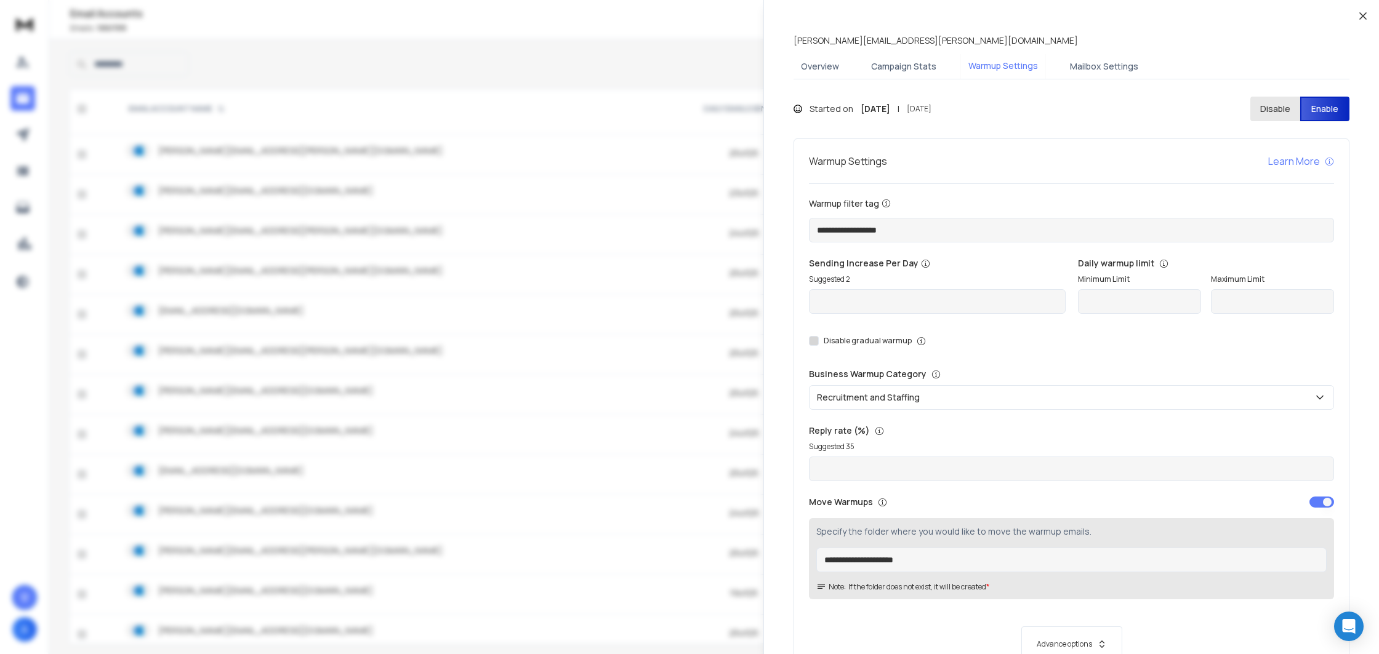
click at [1360, 15] on icon "button" at bounding box center [1363, 16] width 6 height 6
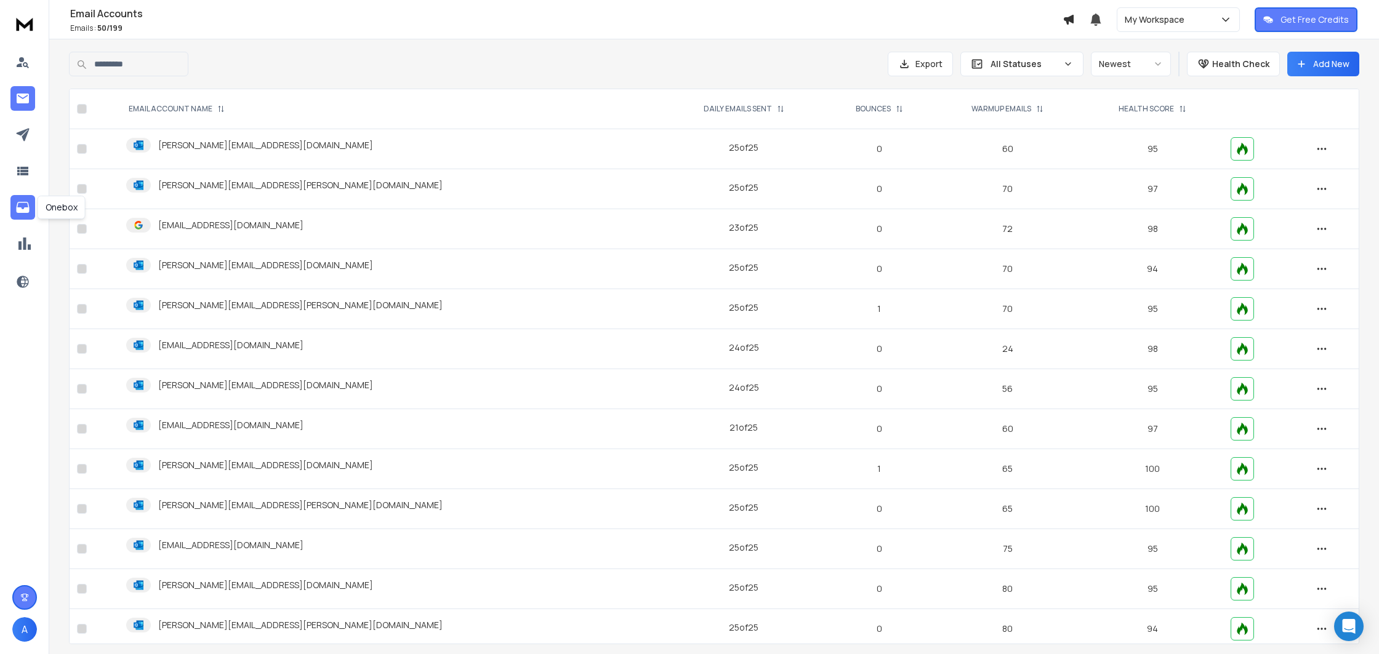
click at [22, 201] on icon at bounding box center [22, 207] width 15 height 15
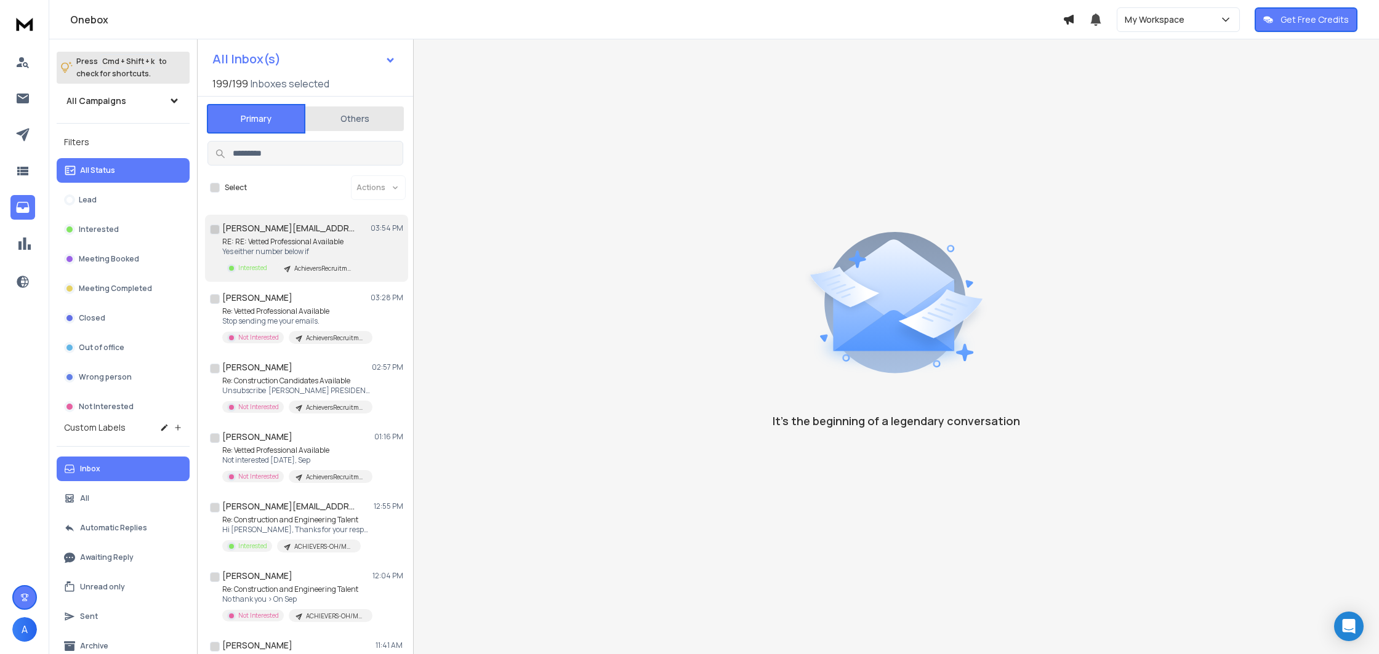
click at [292, 238] on p "RE: RE: Vetted Professional Available" at bounding box center [291, 242] width 139 height 10
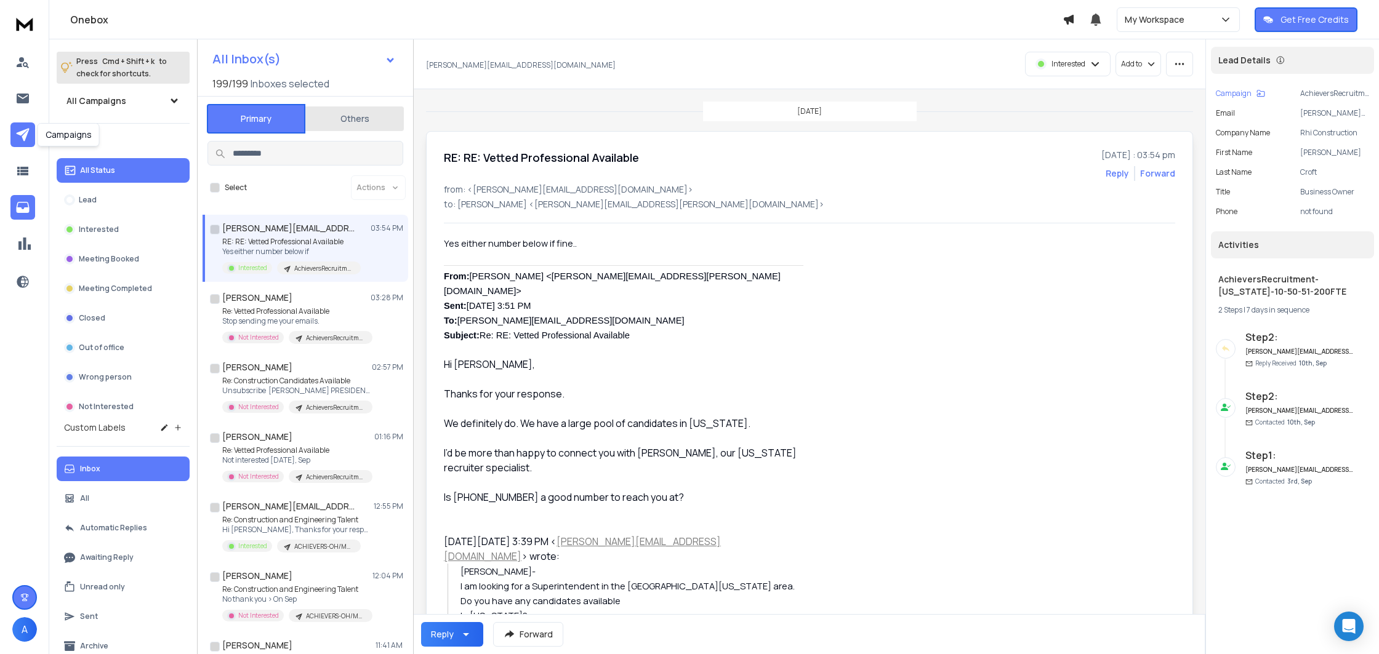
click at [16, 125] on link at bounding box center [22, 135] width 25 height 25
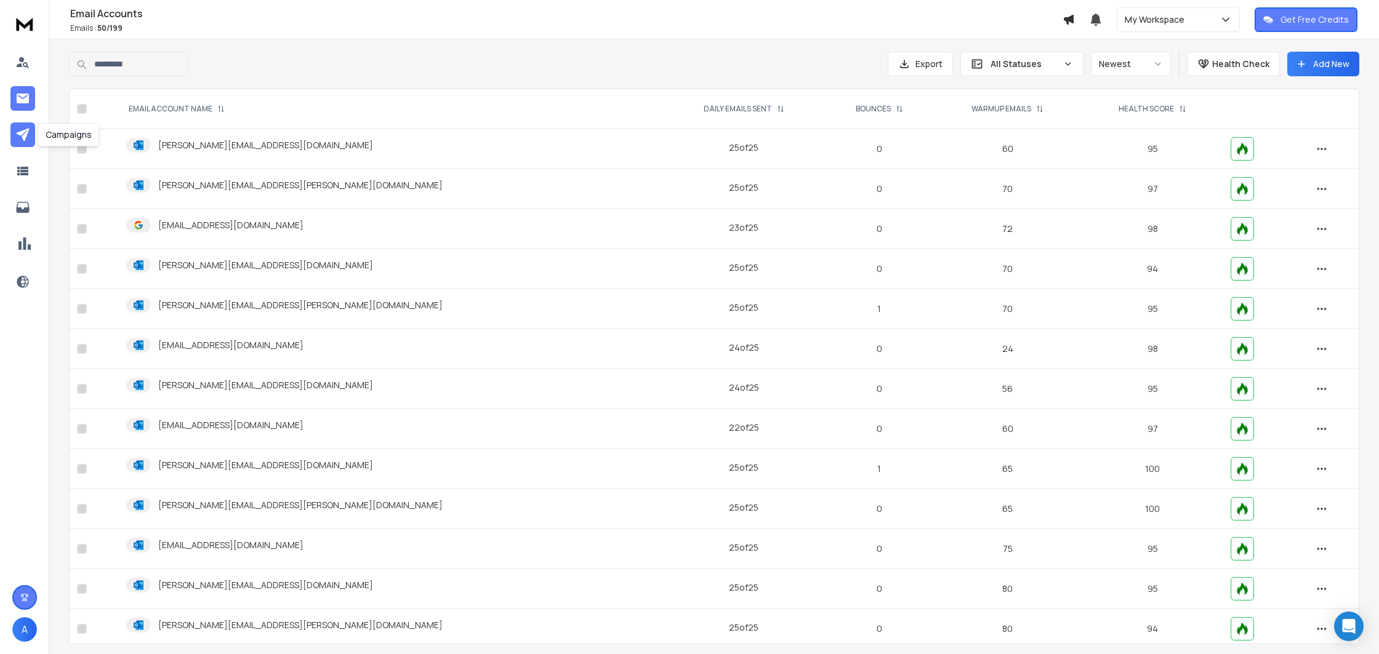
click at [20, 141] on icon at bounding box center [22, 134] width 15 height 15
